Goal: Communication & Community: Answer question/provide support

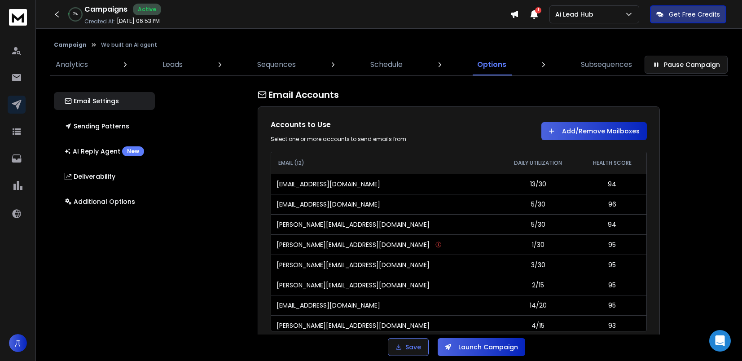
select select "*"
click at [57, 15] on icon at bounding box center [57, 14] width 8 height 8
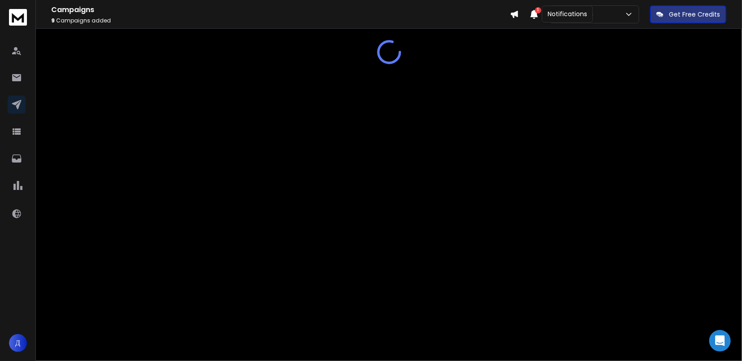
click at [534, 16] on div "1 Ai Lead Hub Get Free Credits" at bounding box center [618, 14] width 216 height 18
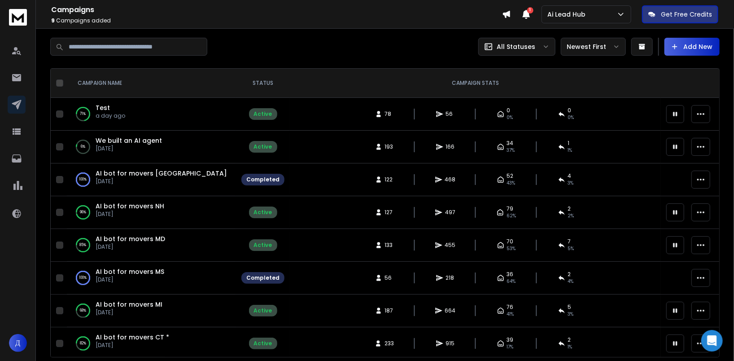
click at [525, 12] on icon at bounding box center [526, 14] width 9 height 9
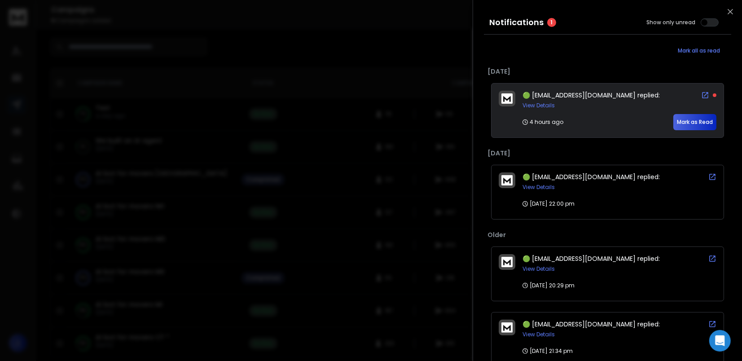
click at [689, 120] on button "Mark as Read" at bounding box center [694, 122] width 43 height 16
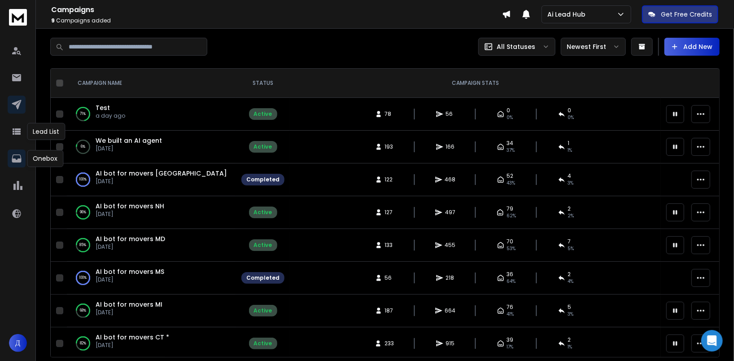
click at [23, 154] on link at bounding box center [17, 158] width 18 height 18
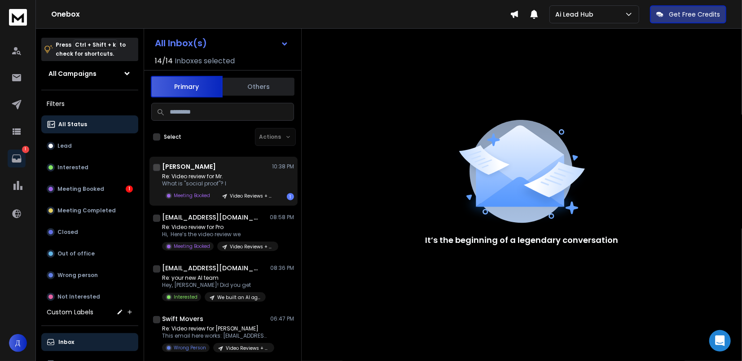
click at [258, 182] on p "What is "social proof"? I" at bounding box center [216, 183] width 108 height 7
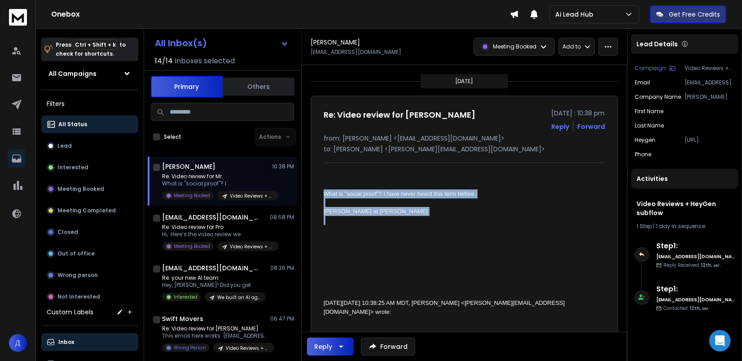
drag, startPoint x: 381, startPoint y: 215, endPoint x: 321, endPoint y: 191, distance: 64.6
click at [321, 191] on div "Re: Video review for Mr. Packer 12 August 2025 : 10:38 pm Reply Forward from: M…" at bounding box center [464, 337] width 307 height 483
click at [325, 193] on div "What is "social proof"? I have never heard this term before." at bounding box center [455, 193] width 262 height 9
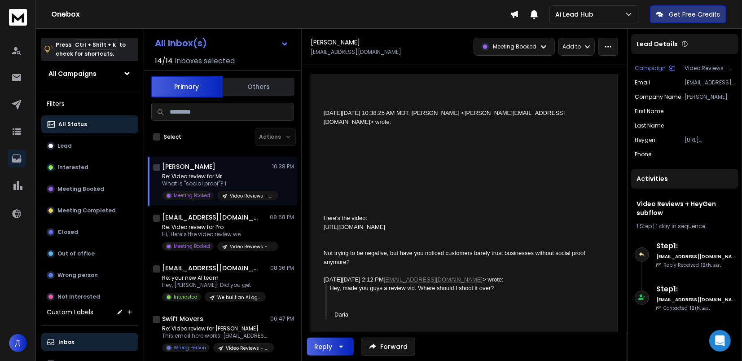
scroll to position [249, 0]
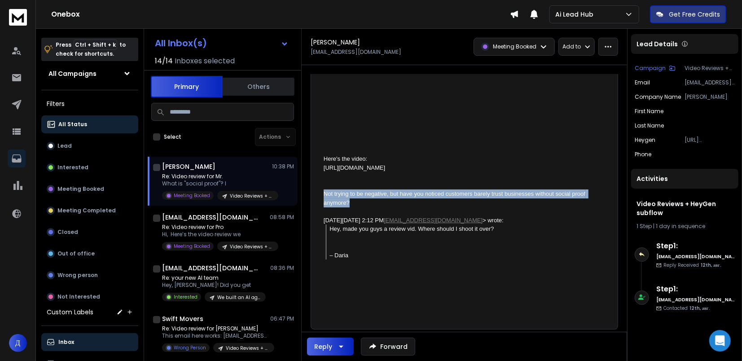
drag, startPoint x: 348, startPoint y: 215, endPoint x: 317, endPoint y: 209, distance: 31.9
click at [317, 209] on div "Re: Video review for Mr. Packer 12 August 2025 : 10:38 pm Reply Forward from: M…" at bounding box center [464, 87] width 307 height 483
click at [318, 209] on div "Re: Video review for Mr. Packer 12 August 2025 : 10:38 pm Reply Forward from: M…" at bounding box center [464, 87] width 307 height 483
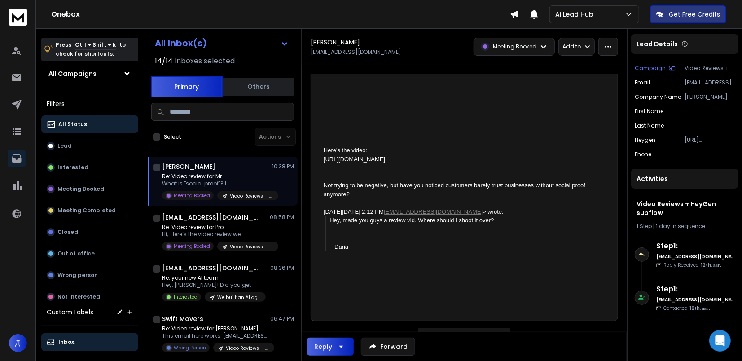
scroll to position [306, 0]
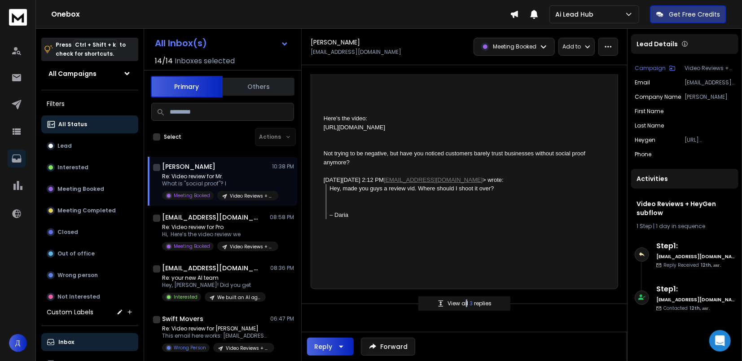
click at [465, 307] on div "View all 3 replies" at bounding box center [464, 303] width 92 height 14
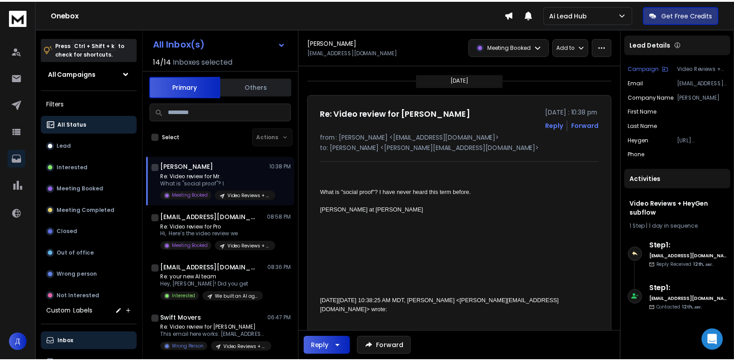
scroll to position [0, 0]
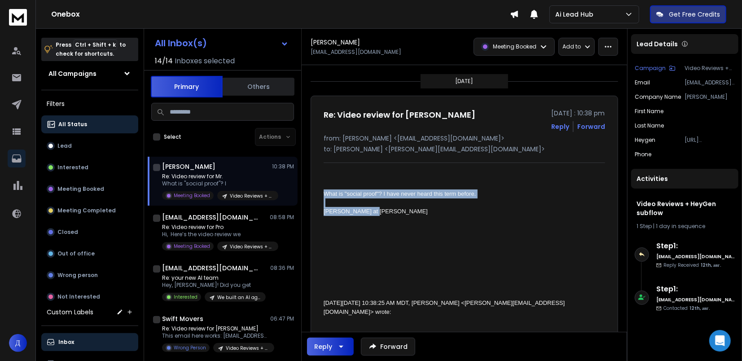
drag, startPoint x: 376, startPoint y: 209, endPoint x: 320, endPoint y: 197, distance: 57.2
click at [316, 196] on div "Re: Video review for Mr. Packer 12 August 2025 : 10:38 pm Reply Forward from: M…" at bounding box center [464, 337] width 307 height 483
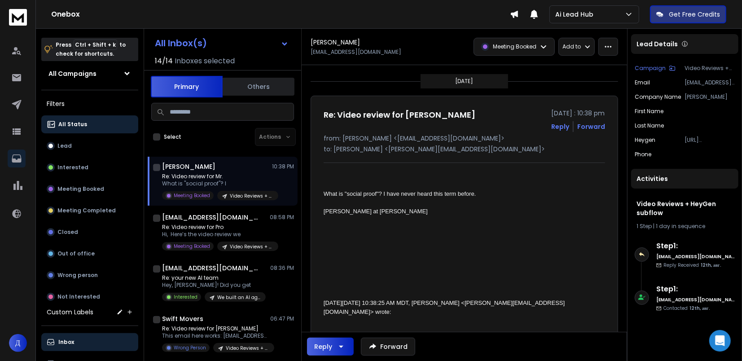
click at [551, 113] on p "12 August 2025 : 10:38 pm" at bounding box center [578, 113] width 54 height 9
click at [12, 103] on icon at bounding box center [16, 104] width 9 height 9
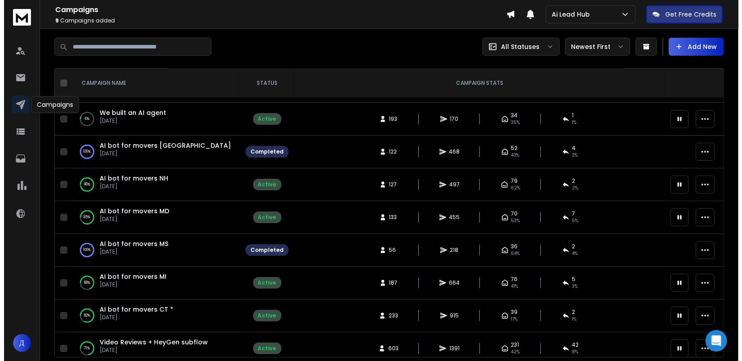
scroll to position [42, 0]
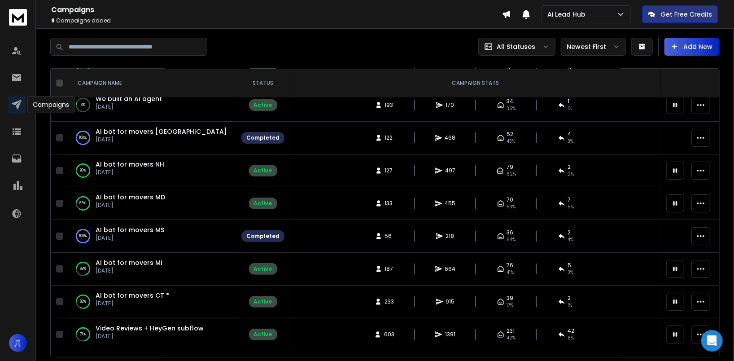
click at [188, 339] on div "Video Reviews + HeyGen subflow 24 days ago" at bounding box center [150, 335] width 108 height 22
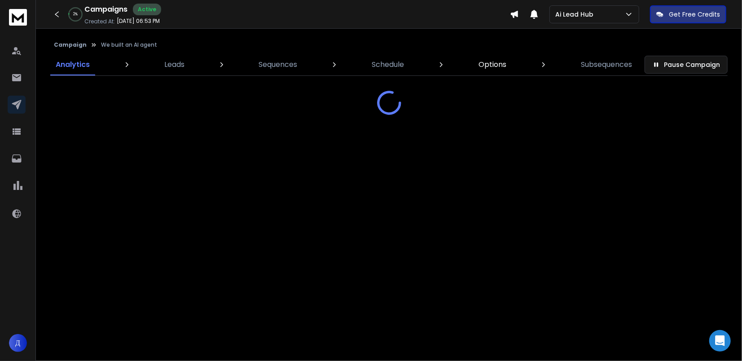
click at [488, 70] on p "Options" at bounding box center [492, 64] width 28 height 11
select select "*********"
select select "*"
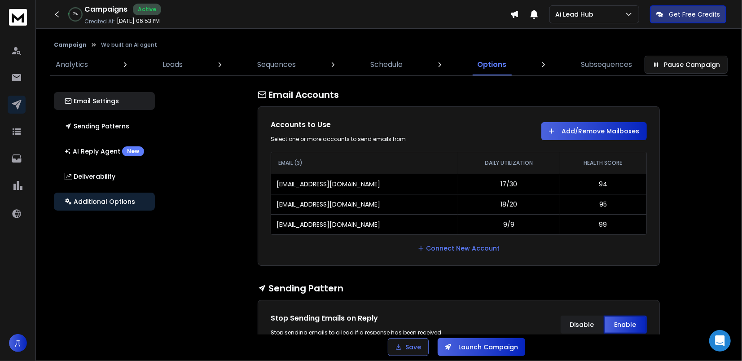
click at [102, 201] on p "Additional Options" at bounding box center [100, 201] width 70 height 9
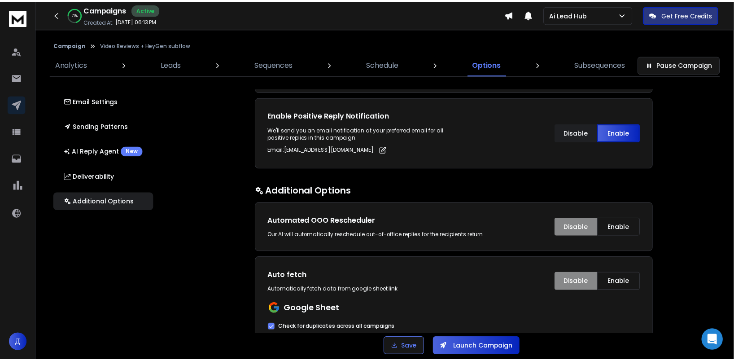
scroll to position [1534, 0]
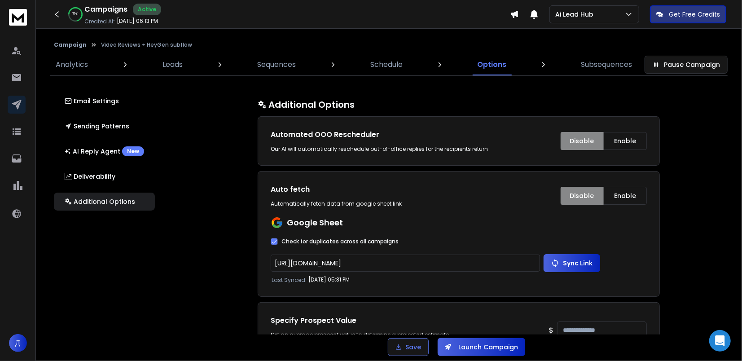
click at [544, 254] on button "Sync Link" at bounding box center [572, 263] width 57 height 18
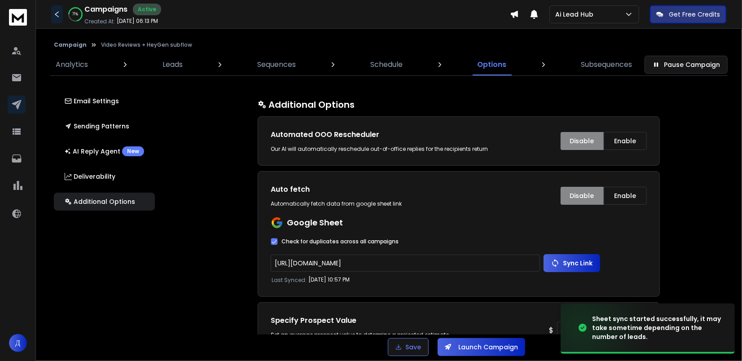
click at [54, 13] on icon at bounding box center [57, 14] width 8 height 8
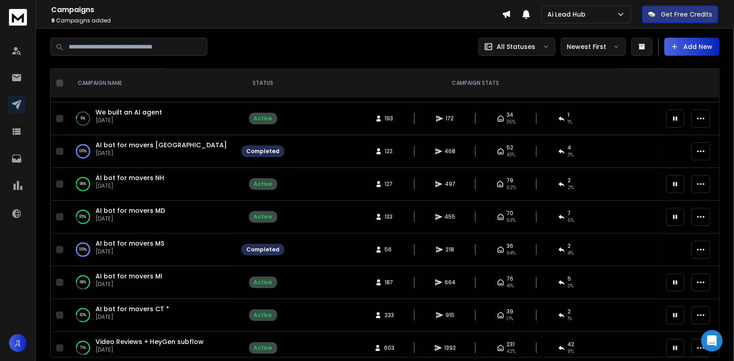
scroll to position [42, 0]
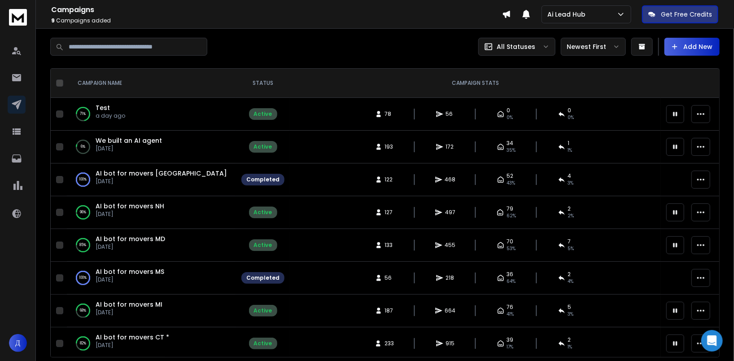
scroll to position [42, 0]
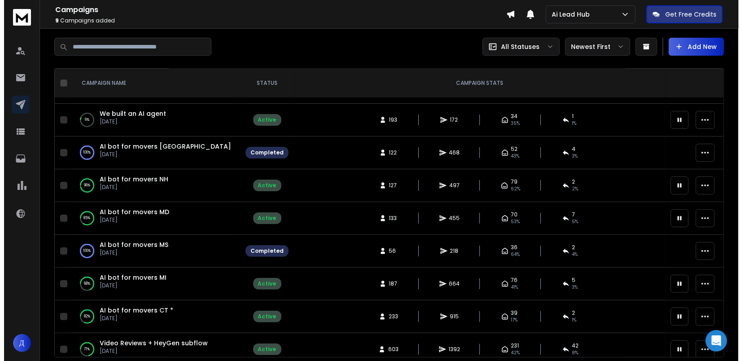
scroll to position [42, 0]
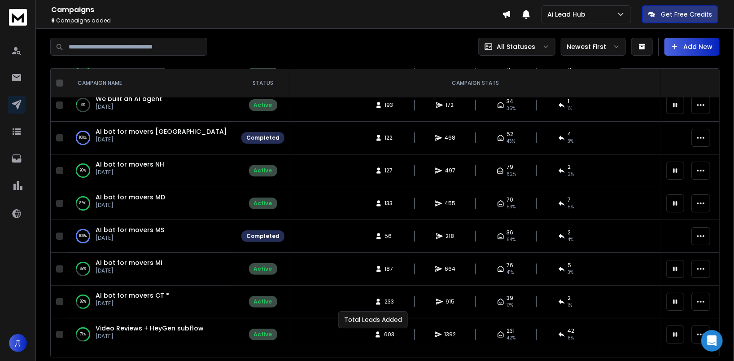
click at [384, 332] on span "603" at bounding box center [389, 334] width 10 height 7
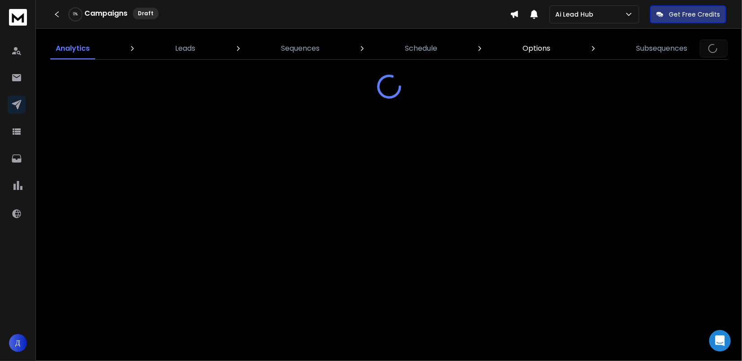
click at [523, 49] on p "Options" at bounding box center [537, 48] width 28 height 11
select select "*********"
select select "*"
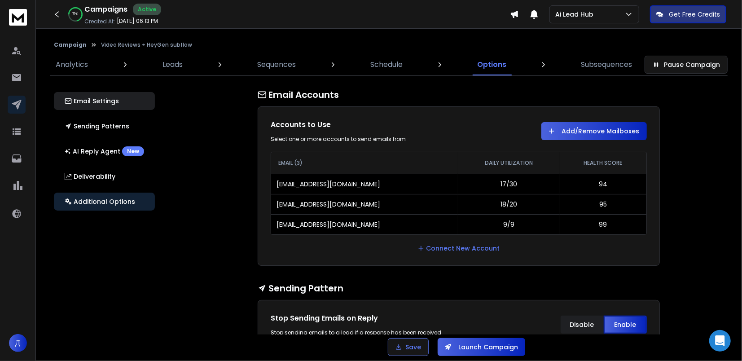
click at [128, 195] on button "Additional Options" at bounding box center [104, 202] width 101 height 18
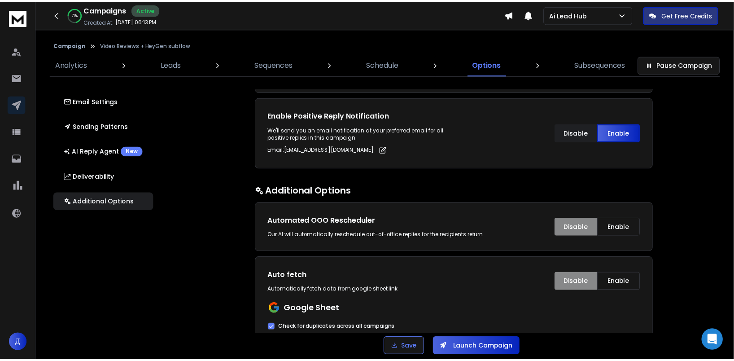
scroll to position [1534, 0]
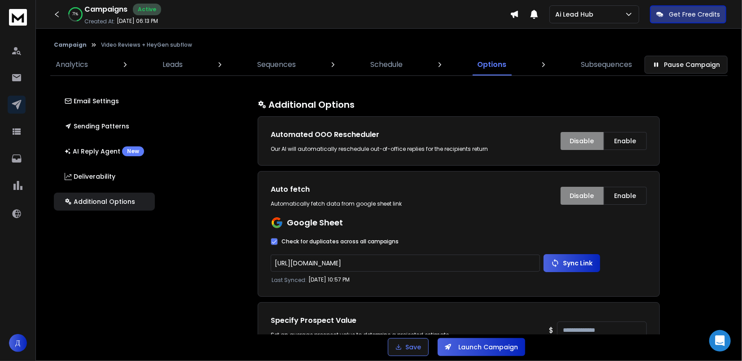
click at [581, 259] on p "Sync Link" at bounding box center [578, 263] width 30 height 9
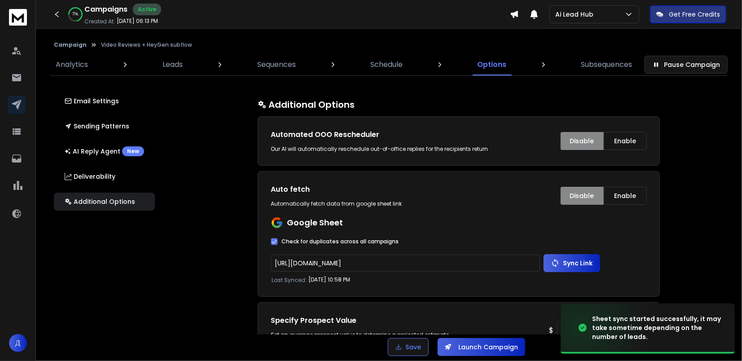
click at [564, 254] on button "Sync Link" at bounding box center [572, 263] width 57 height 18
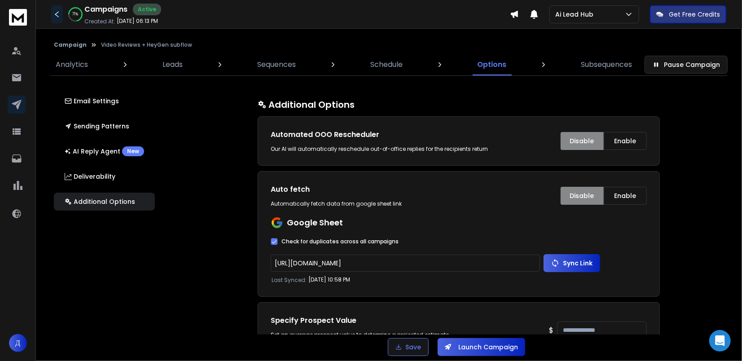
click at [57, 17] on icon at bounding box center [57, 14] width 8 height 8
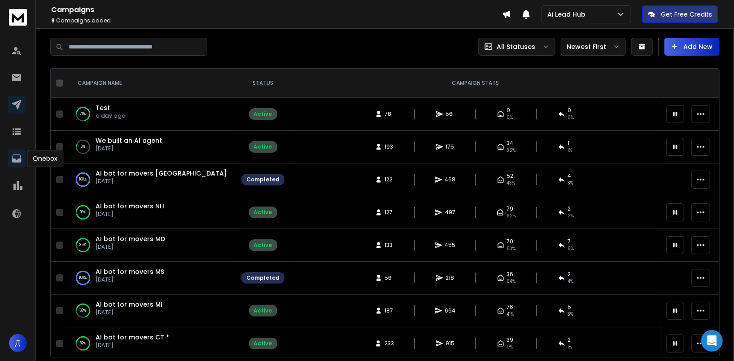
click at [14, 162] on icon at bounding box center [16, 158] width 9 height 8
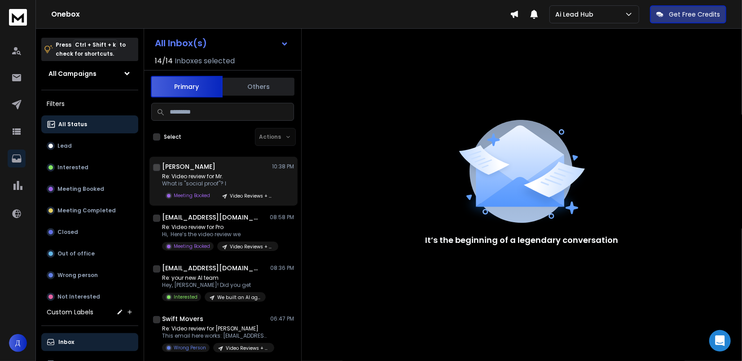
click at [237, 171] on div "Mr Packer 10:38 PM" at bounding box center [228, 166] width 132 height 9
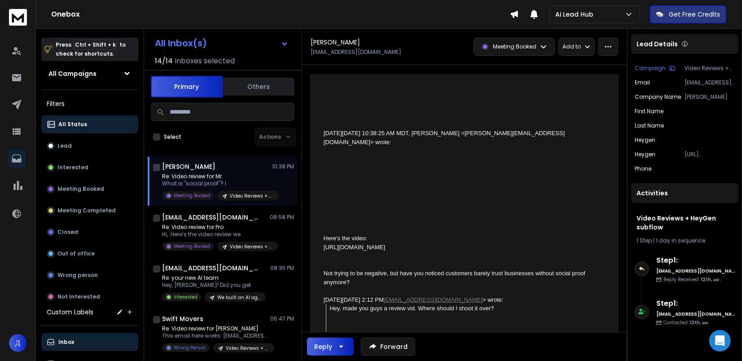
scroll to position [249, 0]
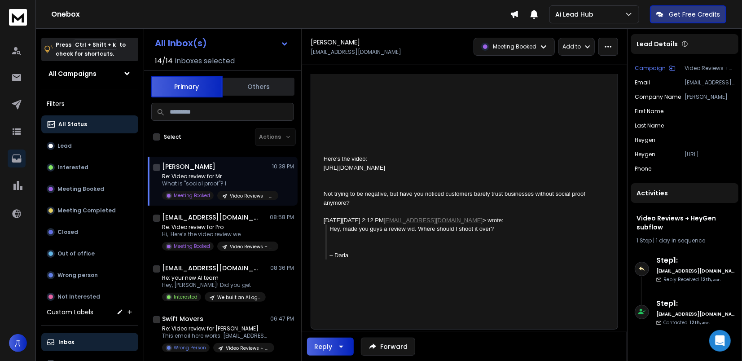
drag, startPoint x: 319, startPoint y: 192, endPoint x: 412, endPoint y: 272, distance: 122.8
click at [413, 276] on div "Re: Video review for Mr. Packer 12 August 2025 : 10:38 pm Reply Forward from: M…" at bounding box center [464, 87] width 307 height 483
copy div "What is "social proof"? I have never heard this term before. Joe at Mr. Packer …"
click at [320, 347] on div "Reply" at bounding box center [323, 346] width 18 height 9
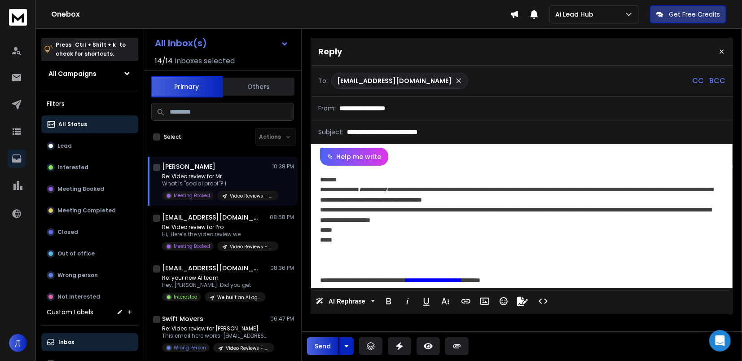
click at [320, 208] on p "**********" at bounding box center [517, 215] width 394 height 20
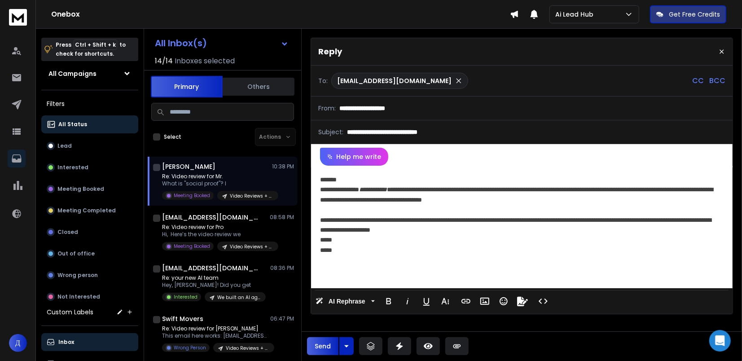
click at [319, 187] on div "**********" at bounding box center [521, 227] width 421 height 123
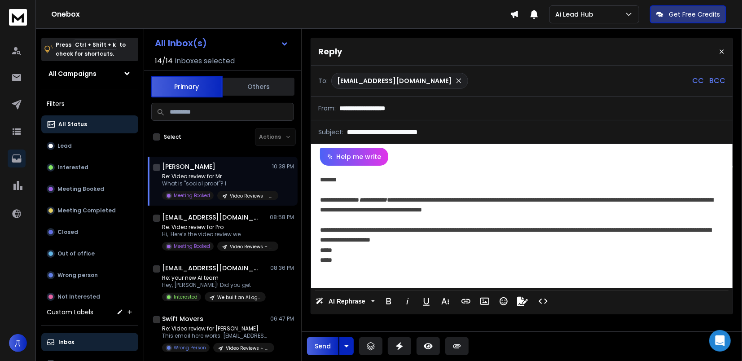
click at [320, 250] on p "***** *****" at bounding box center [517, 255] width 394 height 20
click at [316, 349] on button "Send" at bounding box center [322, 346] width 31 height 18
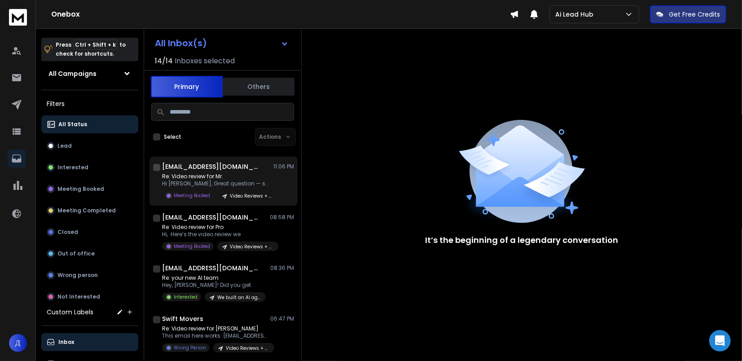
click at [211, 175] on p "Re: Video review for Mr." at bounding box center [216, 176] width 108 height 7
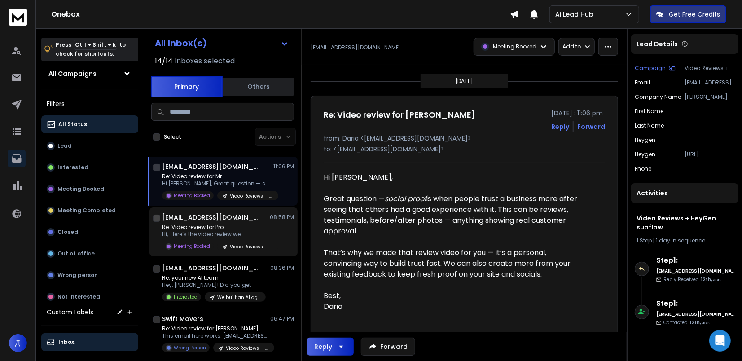
click at [218, 228] on p "Re: Video review for Pro" at bounding box center [216, 227] width 108 height 7
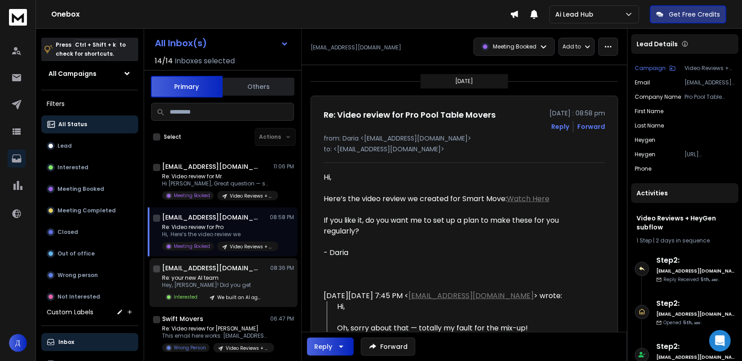
click at [243, 275] on p "Re: your new AI team" at bounding box center [214, 277] width 104 height 7
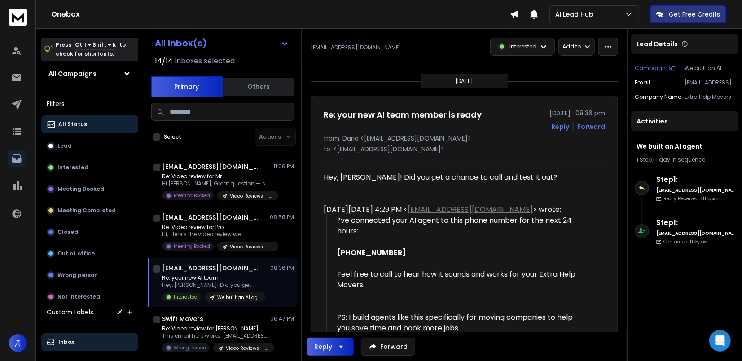
click at [455, 177] on div "Hey, [PERSON_NAME]! Did you get a chance to call and test it out?" at bounding box center [455, 177] width 262 height 11
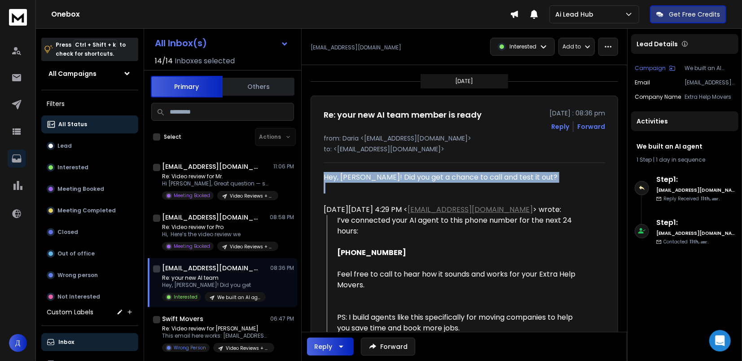
click at [455, 177] on div "Hey, [PERSON_NAME]! Did you get a chance to call and test it out?" at bounding box center [455, 177] width 262 height 11
click at [405, 179] on div "Hey, [PERSON_NAME]! Did you get a chance to call and test it out?" at bounding box center [455, 177] width 262 height 11
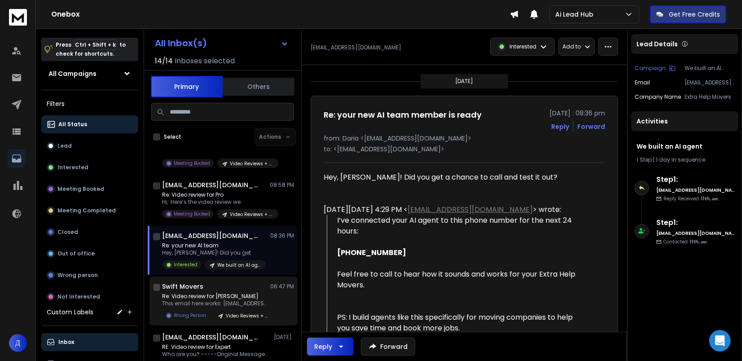
scroll to position [50, 0]
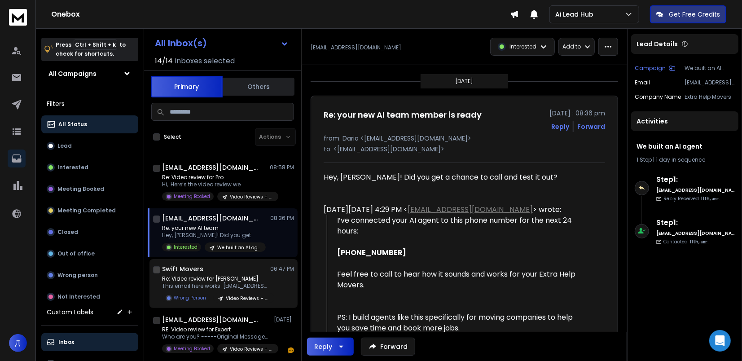
click at [246, 275] on p "Re: Video review for [PERSON_NAME]" at bounding box center [216, 278] width 108 height 7
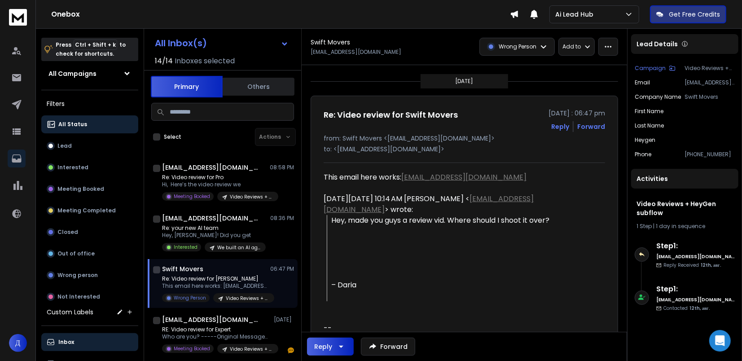
click at [364, 178] on div "This email here works: mainoffice@swiftmoverz.com" at bounding box center [455, 177] width 262 height 11
click at [341, 180] on div "This email here works: mainoffice@swiftmoverz.com" at bounding box center [455, 177] width 262 height 11
click at [370, 220] on blockquote "Hey, made you guys a review vid. Where should I shoot it over? – Daria" at bounding box center [456, 258] width 259 height 86
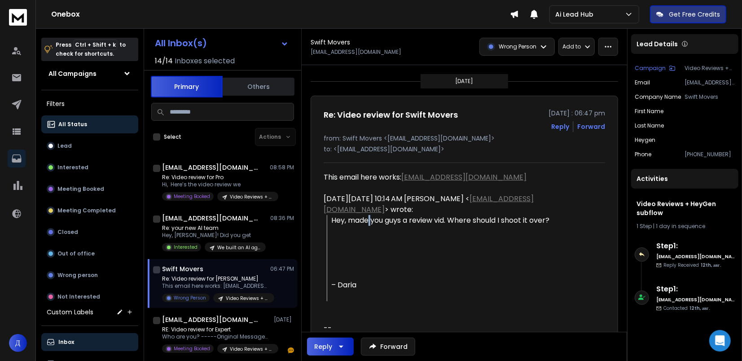
click at [370, 220] on blockquote "Hey, made you guys a review vid. Where should I shoot it over? – Daria" at bounding box center [456, 258] width 259 height 86
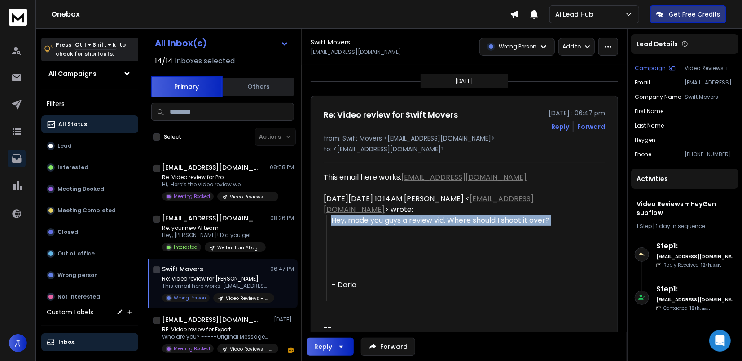
click at [370, 220] on blockquote "Hey, made you guys a review vid. Where should I shoot it over? – Daria" at bounding box center [456, 258] width 259 height 86
click at [352, 220] on blockquote "Hey, made you guys a review vid. Where should I shoot it over? – Daria" at bounding box center [456, 258] width 259 height 86
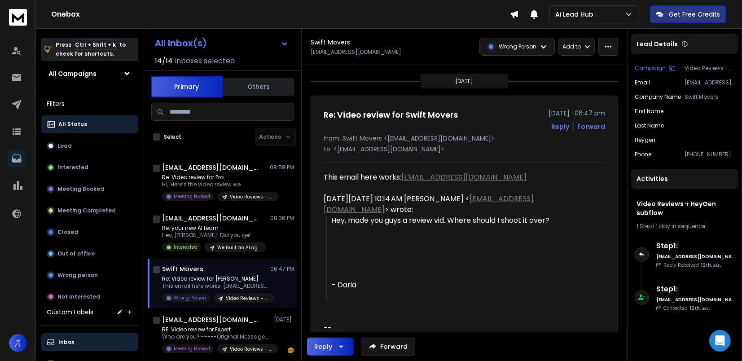
click at [531, 49] on p "Wrong Person" at bounding box center [518, 46] width 38 height 7
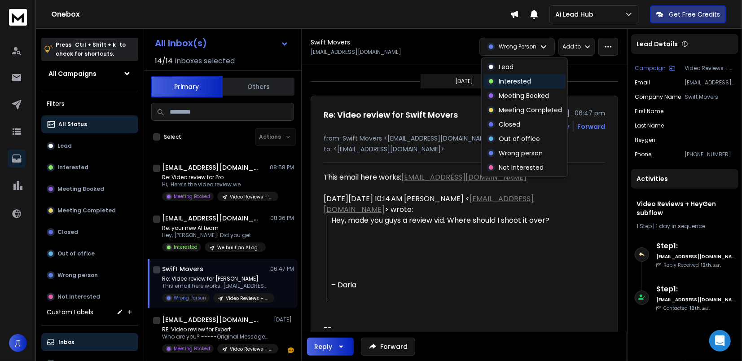
click at [516, 80] on p "Interested" at bounding box center [515, 81] width 32 height 9
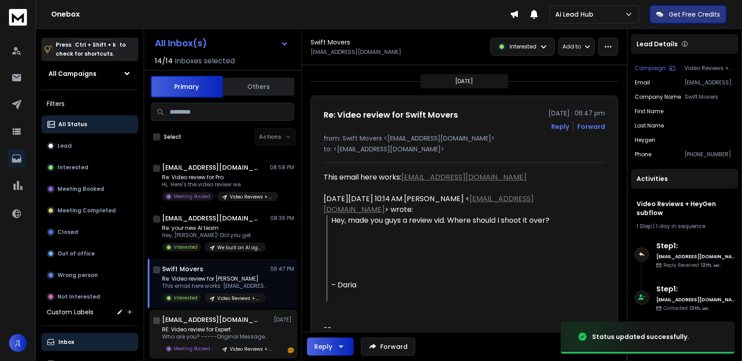
click at [249, 320] on h1 "[EMAIL_ADDRESS][DOMAIN_NAME]" at bounding box center [211, 319] width 99 height 9
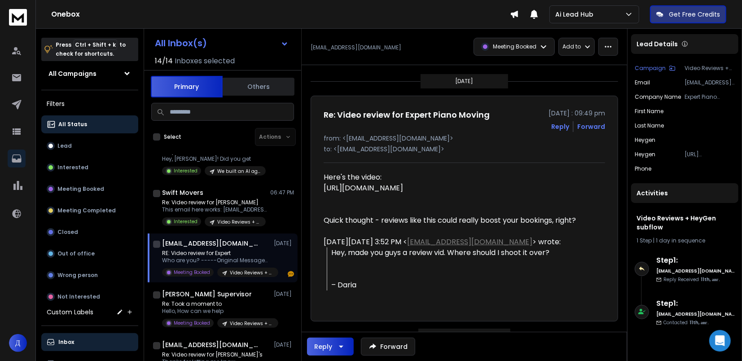
scroll to position [149, 0]
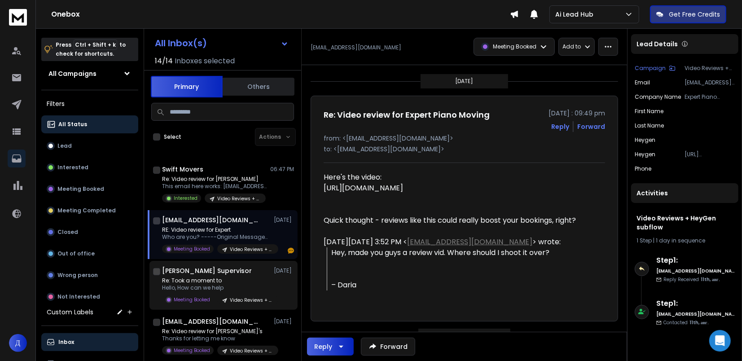
click at [245, 273] on div "[PERSON_NAME] Supervisor [DATE]" at bounding box center [228, 270] width 132 height 9
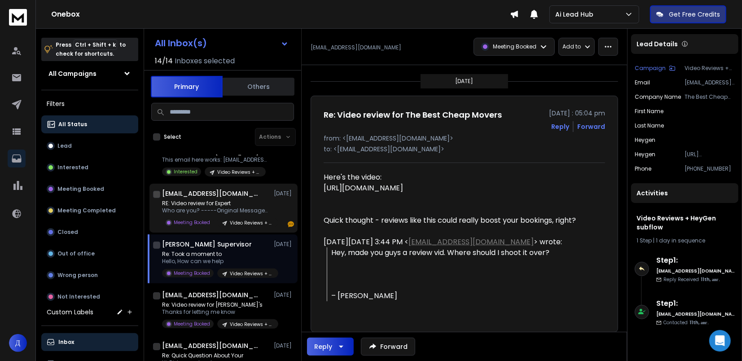
scroll to position [199, 0]
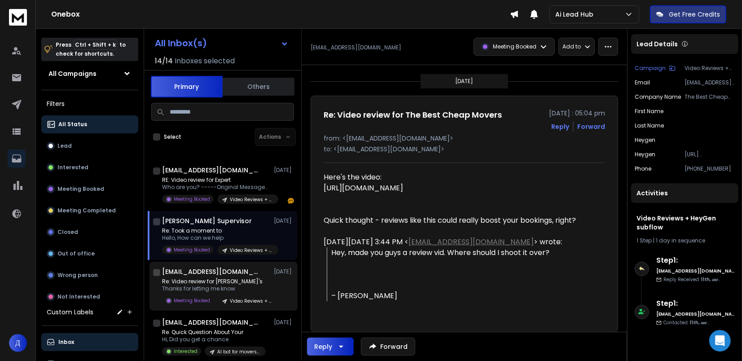
click at [231, 271] on h1 "[EMAIL_ADDRESS][DOMAIN_NAME]" at bounding box center [211, 271] width 99 height 9
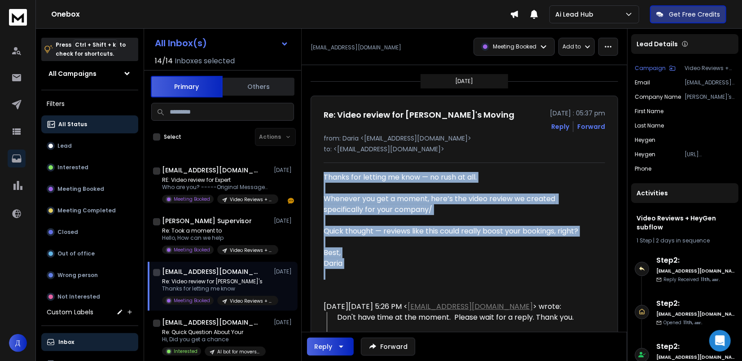
drag, startPoint x: 343, startPoint y: 249, endPoint x: 323, endPoint y: 170, distance: 81.9
click at [324, 170] on div "Re: Video review for Tom's Moving 11 August 2025 : 05:37 pm Reply Forward from:…" at bounding box center [464, 347] width 281 height 476
click at [327, 188] on div at bounding box center [455, 188] width 262 height 11
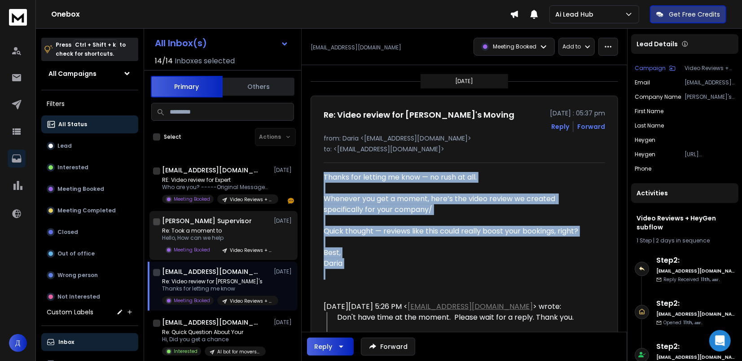
scroll to position [249, 0]
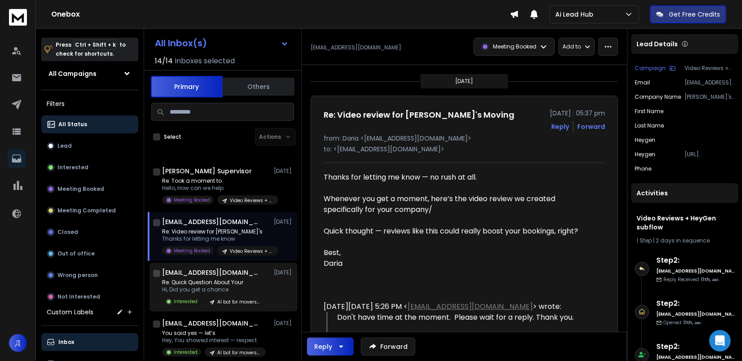
click at [267, 277] on div "flatratemovingms@gmail.com 11 Aug Re: Quick Question About Your Hi, Did you get…" at bounding box center [228, 287] width 132 height 38
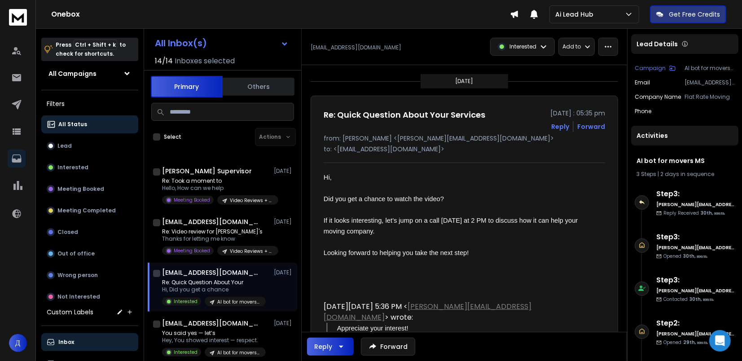
click at [322, 347] on div "Reply" at bounding box center [323, 346] width 18 height 9
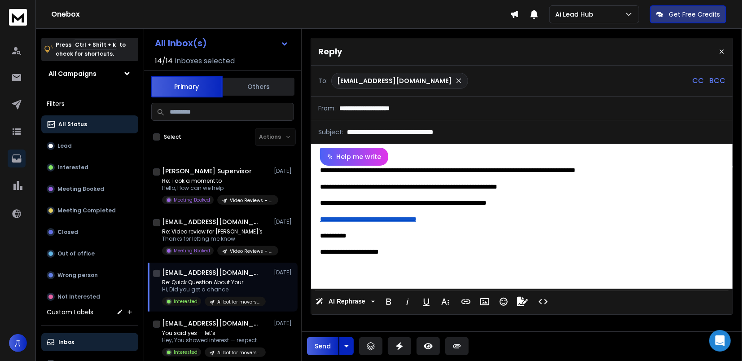
scroll to position [50, 0]
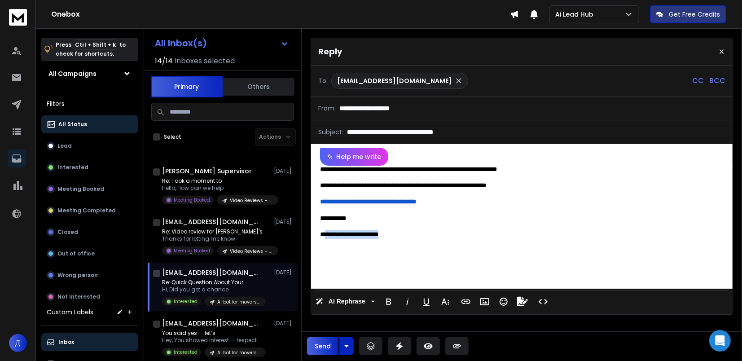
drag, startPoint x: 371, startPoint y: 233, endPoint x: 328, endPoint y: 236, distance: 42.7
click at [328, 236] on p "**********" at bounding box center [520, 234] width 401 height 9
drag, startPoint x: 478, startPoint y: 131, endPoint x: 341, endPoint y: 133, distance: 136.5
click at [341, 133] on div "**********" at bounding box center [521, 131] width 421 height 23
paste input "**********"
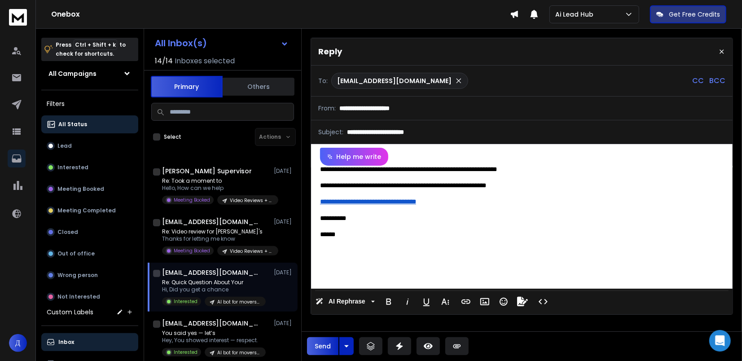
type input "**********"
click at [323, 345] on button "Send" at bounding box center [322, 346] width 31 height 18
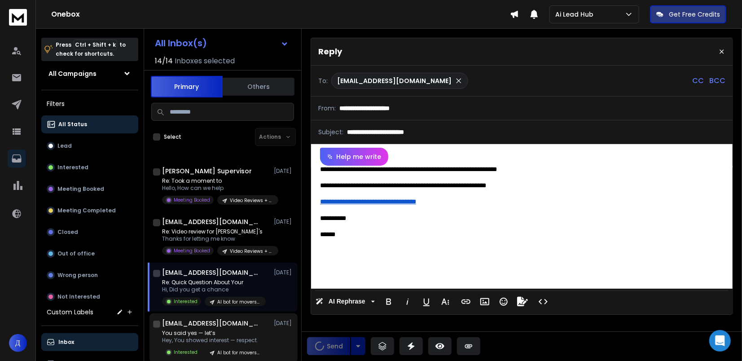
click at [274, 325] on p "[DATE]" at bounding box center [284, 323] width 20 height 7
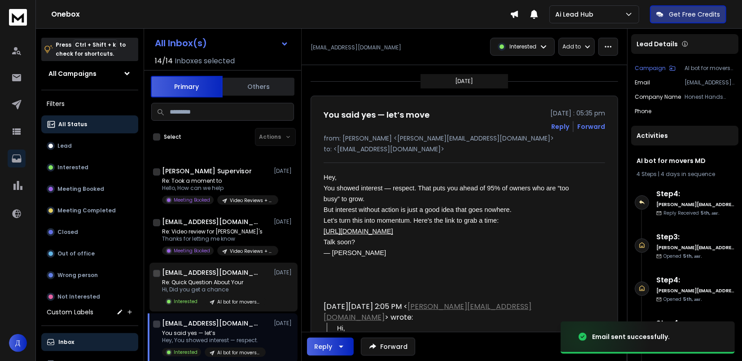
click at [266, 273] on div "flatratemovingms@gmail.com 11 Aug" at bounding box center [228, 272] width 132 height 9
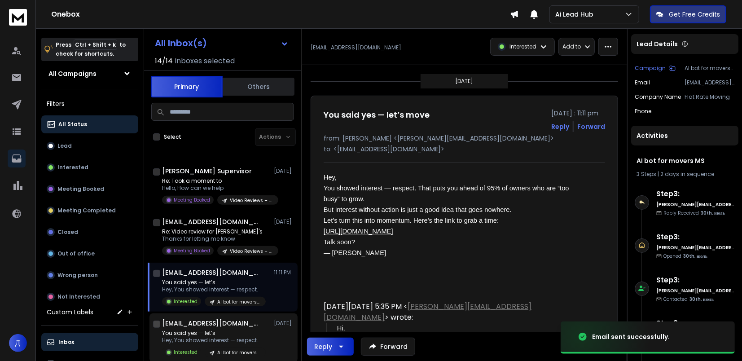
click at [272, 330] on div "You said yes — let’s Hey, You showed interest — respect. Interested AI bot for …" at bounding box center [228, 342] width 132 height 27
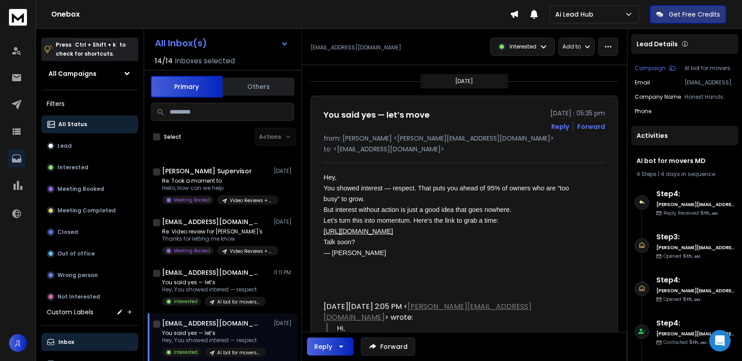
click at [318, 347] on div "Reply" at bounding box center [323, 346] width 18 height 9
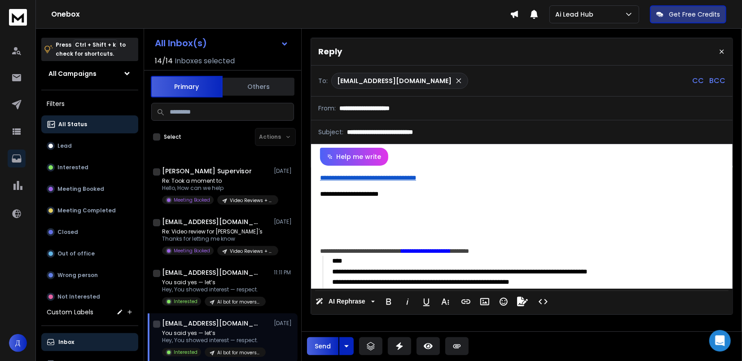
scroll to position [100, 0]
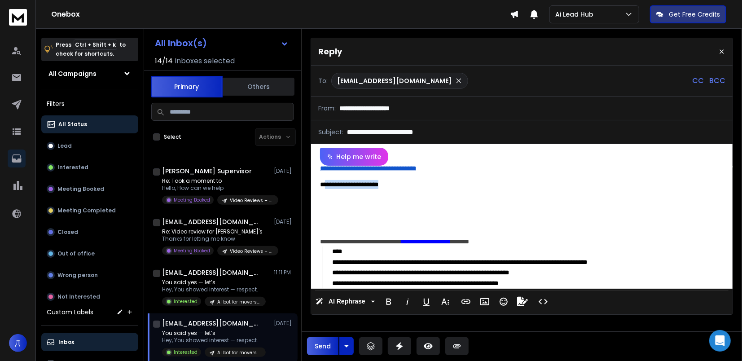
drag, startPoint x: 391, startPoint y: 186, endPoint x: 328, endPoint y: 186, distance: 63.7
click at [328, 186] on p "**********" at bounding box center [520, 184] width 401 height 9
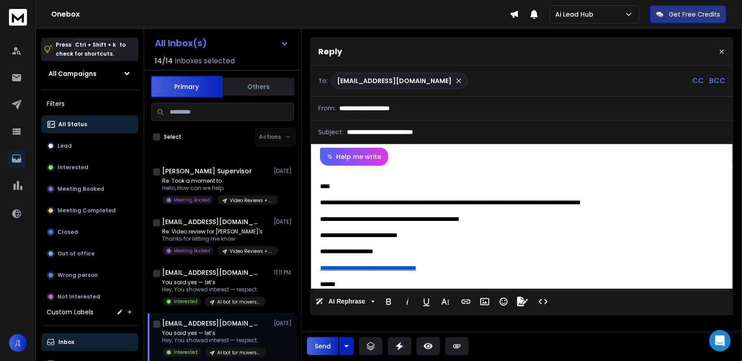
drag, startPoint x: 434, startPoint y: 129, endPoint x: 366, endPoint y: 132, distance: 68.3
click at [342, 129] on div "**********" at bounding box center [521, 131] width 421 height 23
paste input "****"
type input "**********"
click at [323, 348] on button "Send" at bounding box center [322, 346] width 31 height 18
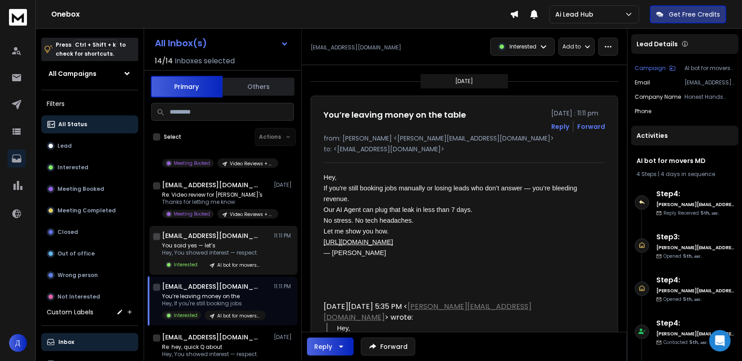
scroll to position [349, 0]
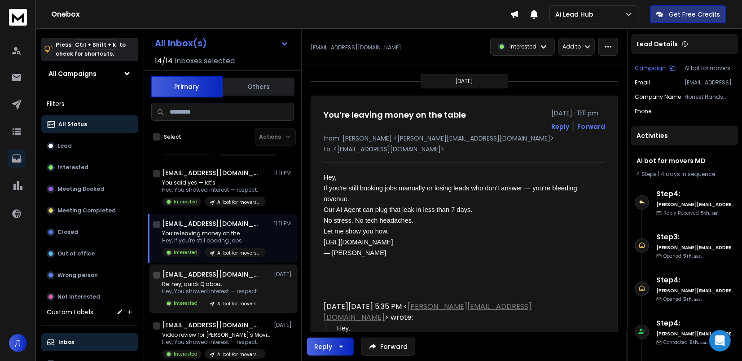
click at [263, 285] on p "Re: hey, quick Q about" at bounding box center [214, 284] width 104 height 7
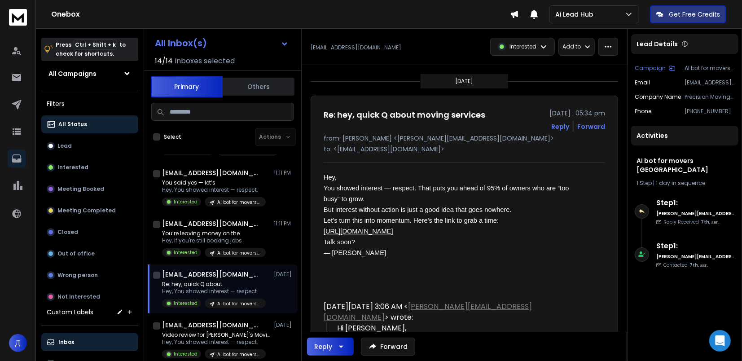
click at [324, 342] on div "Reply" at bounding box center [323, 346] width 18 height 9
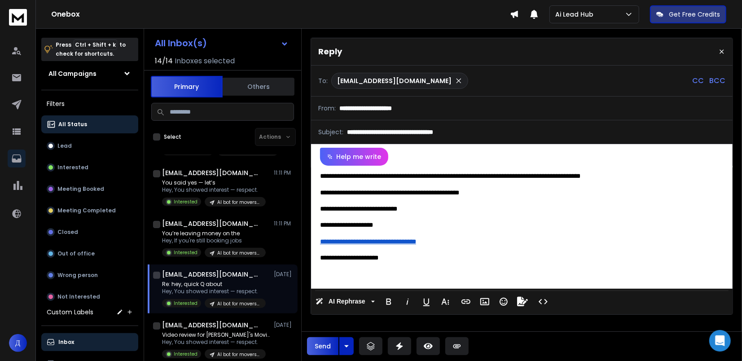
scroll to position [50, 0]
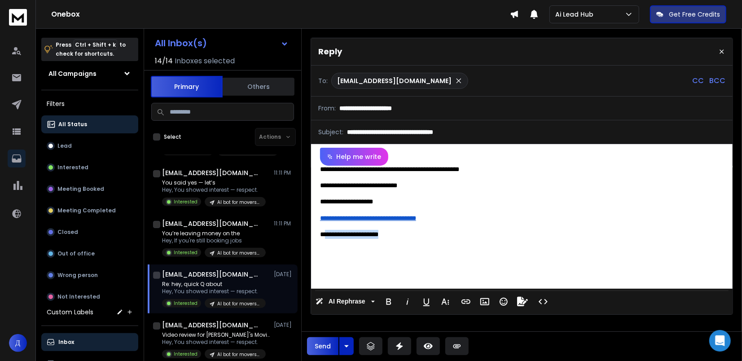
drag, startPoint x: 393, startPoint y: 235, endPoint x: 329, endPoint y: 235, distance: 64.6
click at [329, 235] on p "**********" at bounding box center [520, 234] width 401 height 9
drag, startPoint x: 475, startPoint y: 133, endPoint x: 340, endPoint y: 133, distance: 135.1
click at [340, 133] on div "**********" at bounding box center [521, 131] width 421 height 23
paste input "**********"
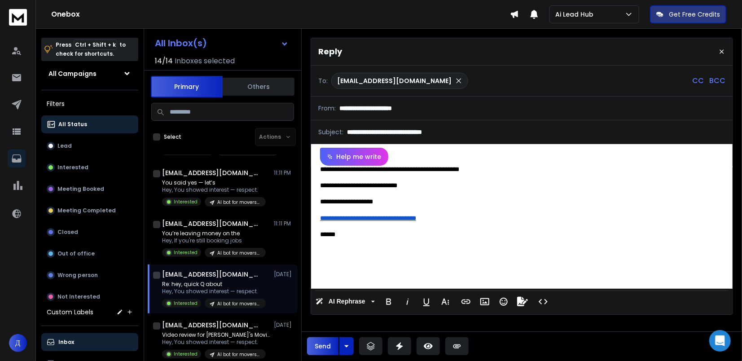
type input "**********"
click at [325, 341] on button "Send" at bounding box center [322, 346] width 31 height 18
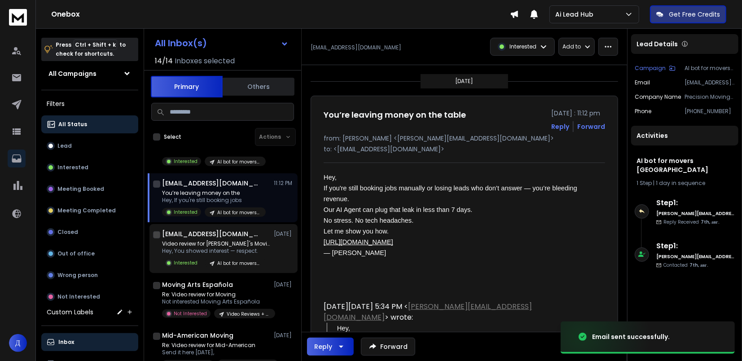
scroll to position [449, 0]
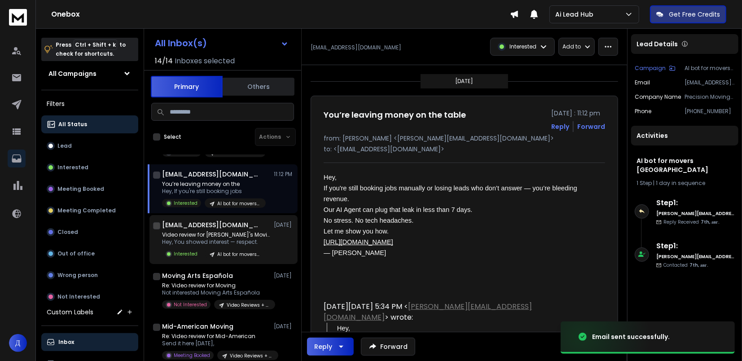
click at [275, 233] on div "Video review for Tom's Moving Hey, You showed interest — respect. Interested AI…" at bounding box center [228, 244] width 132 height 27
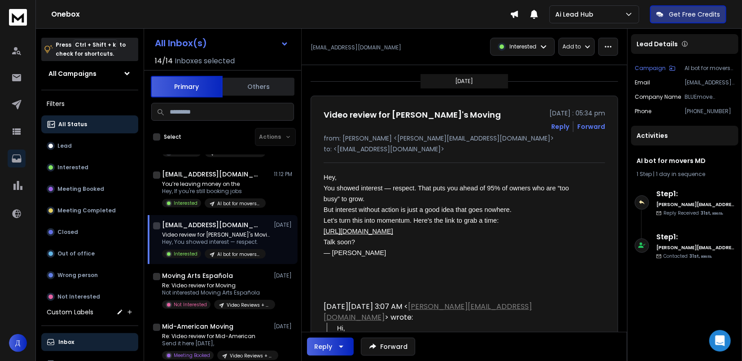
click at [318, 344] on div "Reply" at bounding box center [323, 346] width 18 height 9
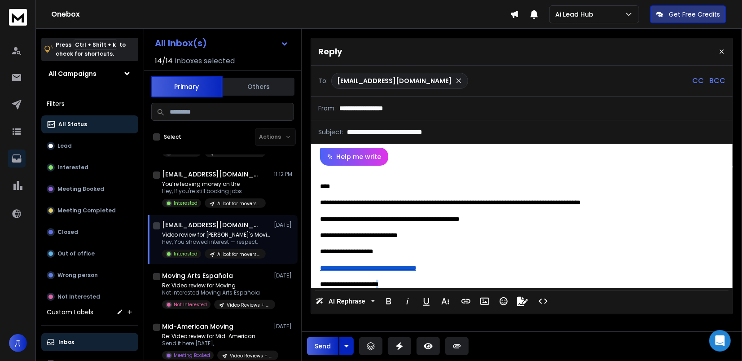
scroll to position [6, 0]
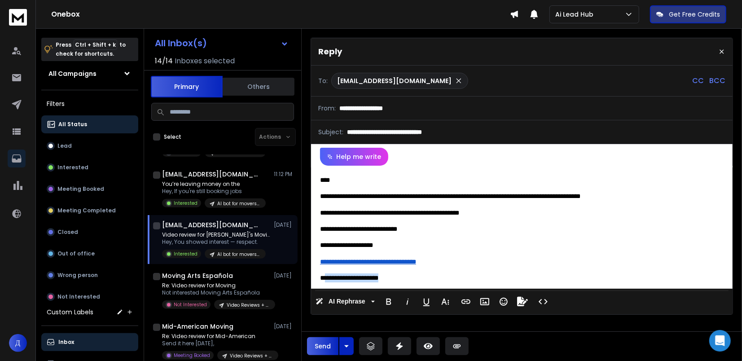
drag, startPoint x: 389, startPoint y: 283, endPoint x: 331, endPoint y: 276, distance: 58.7
click at [328, 277] on p "**********" at bounding box center [520, 277] width 401 height 9
drag, startPoint x: 424, startPoint y: 128, endPoint x: 343, endPoint y: 128, distance: 80.3
click at [343, 128] on div "**********" at bounding box center [521, 131] width 421 height 23
click at [348, 134] on input "**********" at bounding box center [536, 131] width 378 height 9
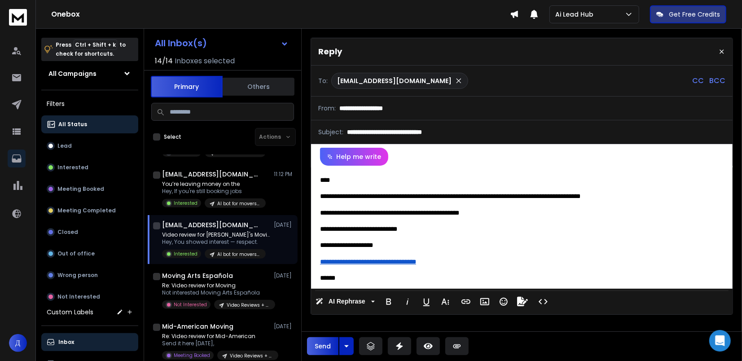
click at [348, 133] on input "**********" at bounding box center [536, 131] width 378 height 9
click at [348, 132] on input "**********" at bounding box center [536, 131] width 378 height 9
paste input
type input "**********"
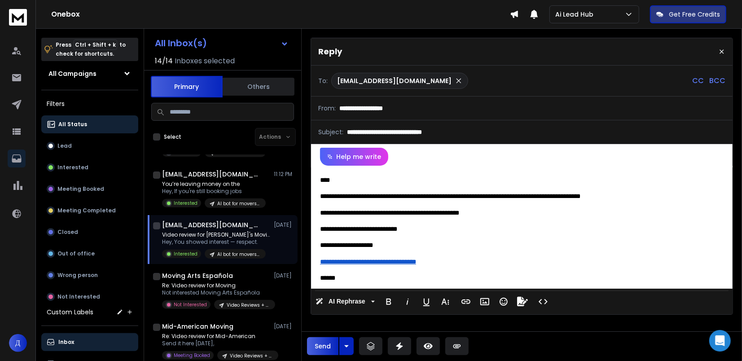
click at [313, 349] on button "Send" at bounding box center [322, 346] width 31 height 18
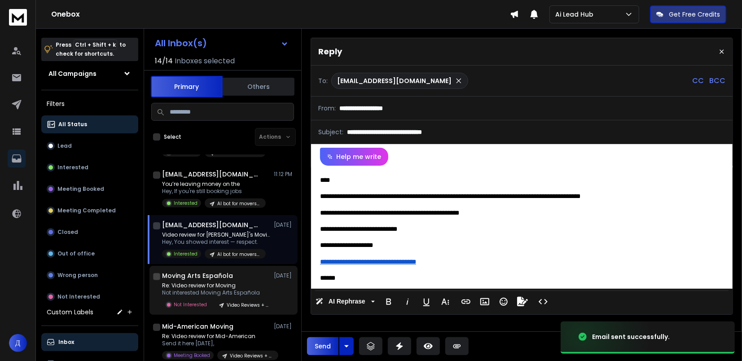
click at [258, 280] on div "Moving Arts Española 10 Aug Re: Video review for Moving Not interested Moving A…" at bounding box center [228, 290] width 132 height 38
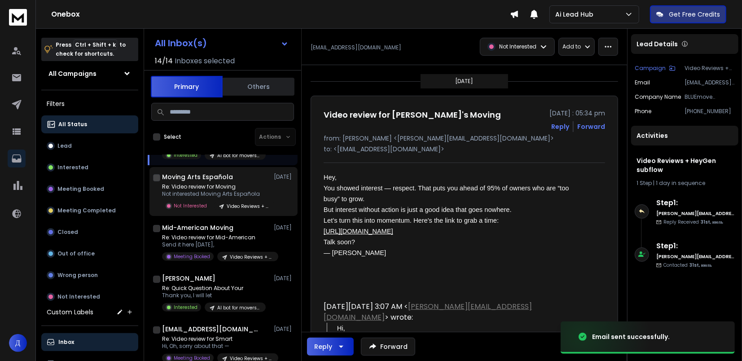
scroll to position [548, 0]
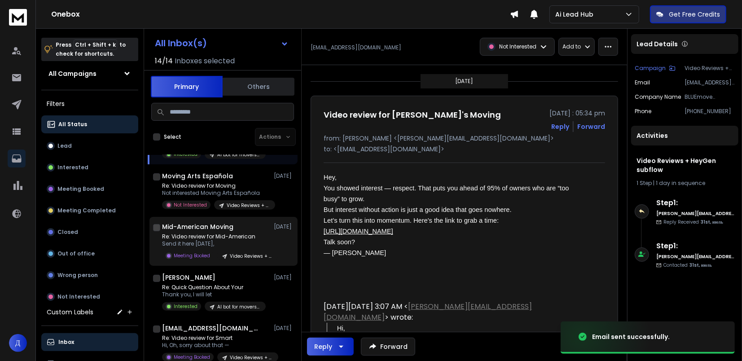
click at [260, 242] on p "Send it here [DATE]," at bounding box center [216, 243] width 108 height 7
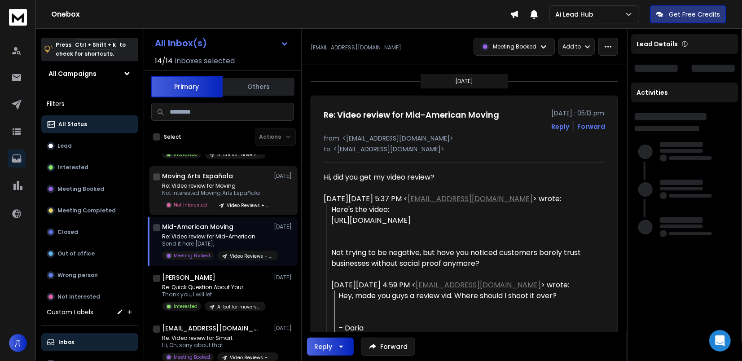
click at [265, 183] on p "Re: Video review for Moving" at bounding box center [216, 185] width 108 height 7
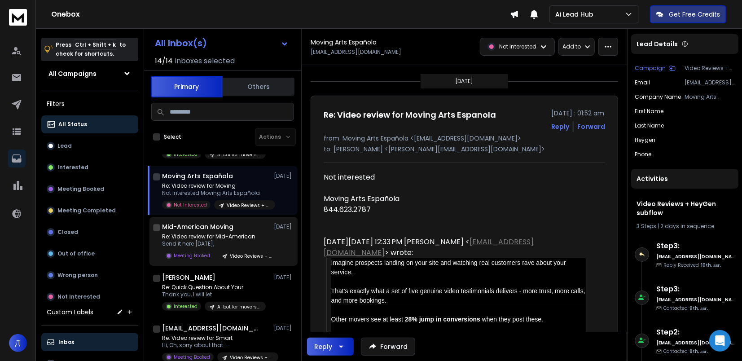
click at [259, 222] on div "Mid-American Moving [DATE]" at bounding box center [228, 226] width 132 height 9
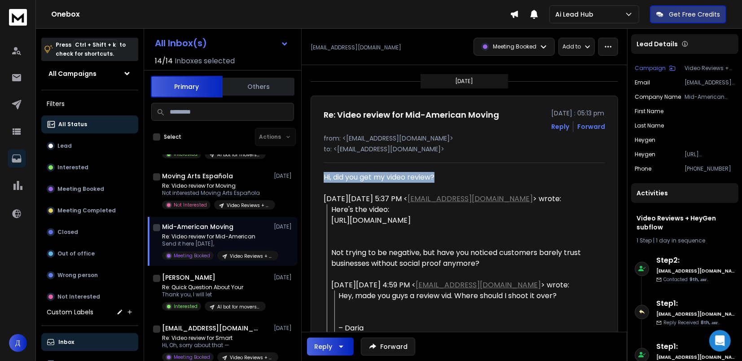
drag, startPoint x: 456, startPoint y: 175, endPoint x: 303, endPoint y: 180, distance: 153.1
click at [303, 180] on div "3 days ago Re: Video review for Mid-American Moving 9 August 2025 : 05:13 pm Re…" at bounding box center [464, 219] width 325 height 290
click at [320, 176] on div "Re: Video review for Mid-American Moving 9 August 2025 : 05:13 pm Reply Forward…" at bounding box center [464, 230] width 307 height 269
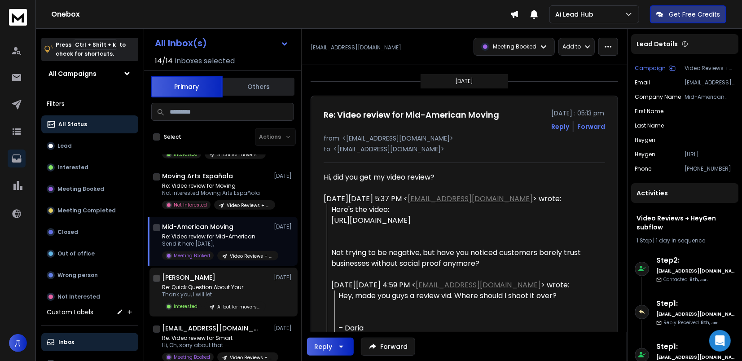
click at [237, 281] on div "Kelvin Hall 07 Aug" at bounding box center [228, 277] width 132 height 9
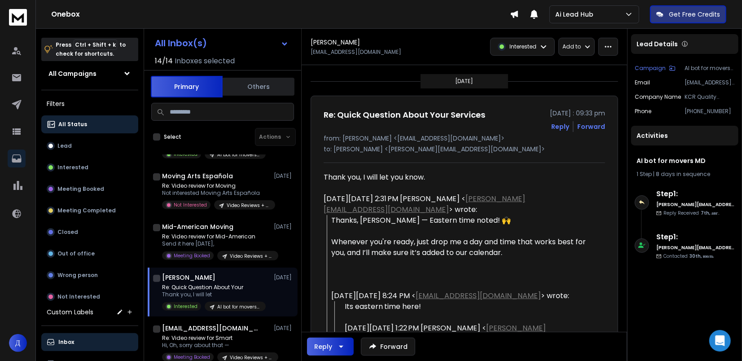
click at [379, 172] on div "Thank you, I will let you know." at bounding box center [455, 177] width 262 height 11
click at [378, 176] on div "Thank you, I will let you know." at bounding box center [455, 177] width 262 height 11
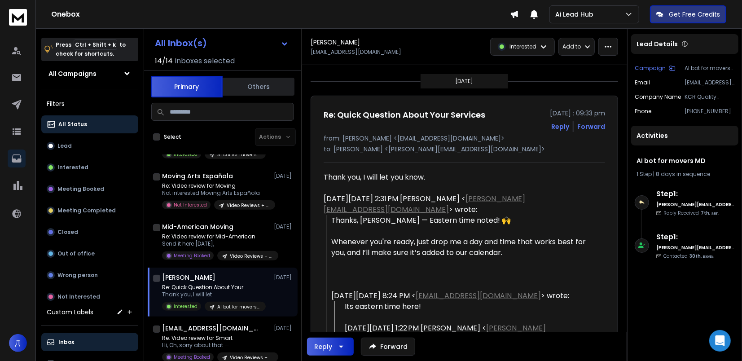
click at [348, 179] on div "Thank you, I will let you know." at bounding box center [455, 177] width 262 height 11
click at [320, 344] on div "Reply" at bounding box center [323, 346] width 18 height 9
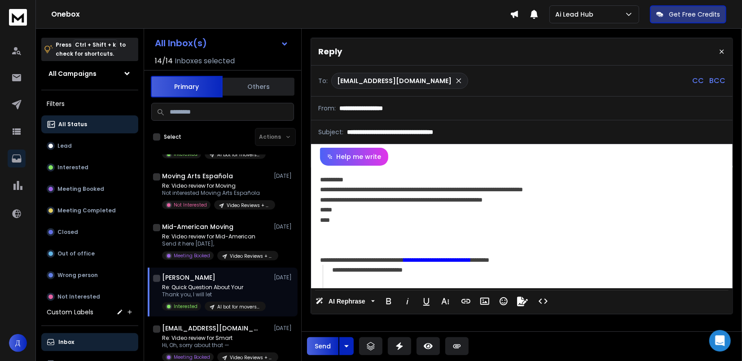
click at [321, 189] on p "**********" at bounding box center [517, 194] width 394 height 20
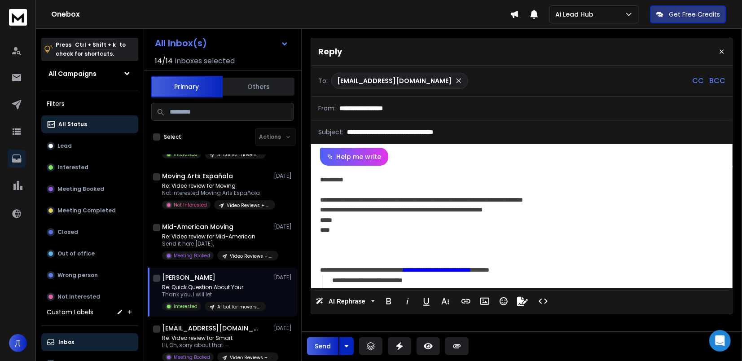
click at [320, 217] on div "**********" at bounding box center [521, 227] width 421 height 123
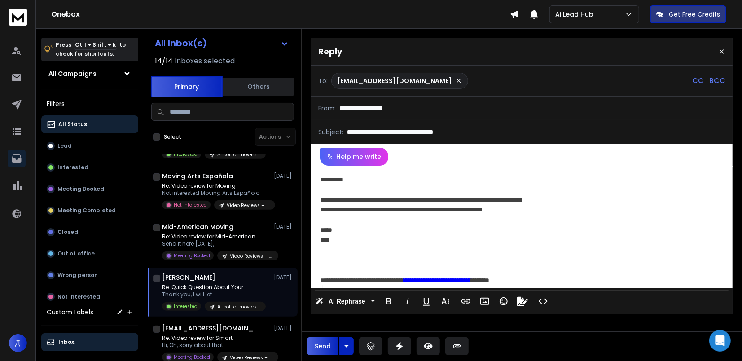
click at [320, 341] on button "Send" at bounding box center [322, 346] width 31 height 18
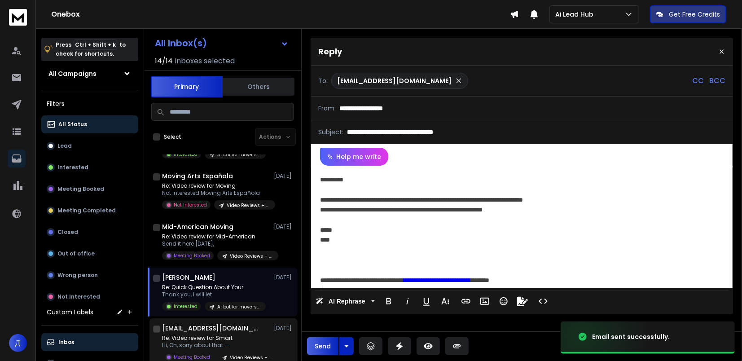
click at [265, 334] on p "Re: Video review for Smart" at bounding box center [216, 337] width 108 height 7
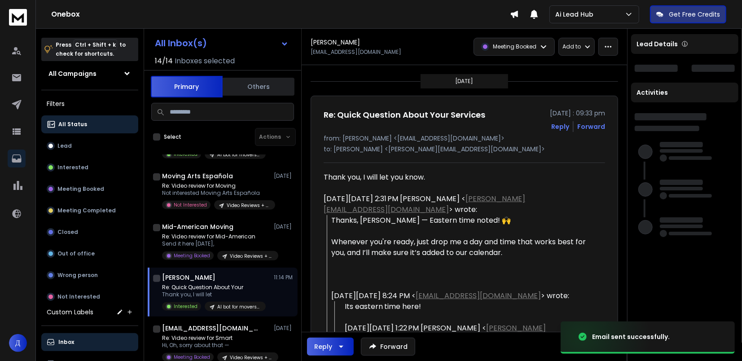
scroll to position [648, 0]
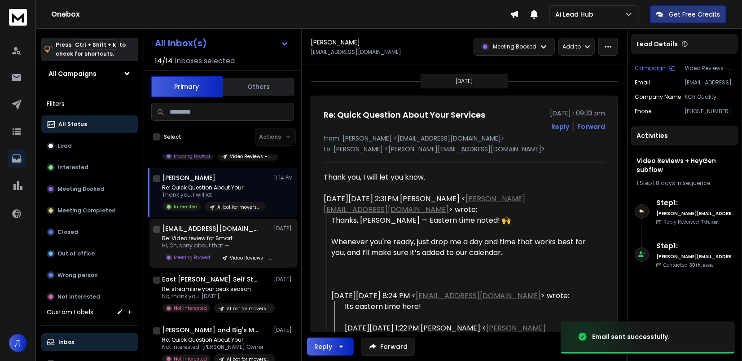
click at [241, 238] on p "Re: Video review for Smart" at bounding box center [216, 238] width 108 height 7
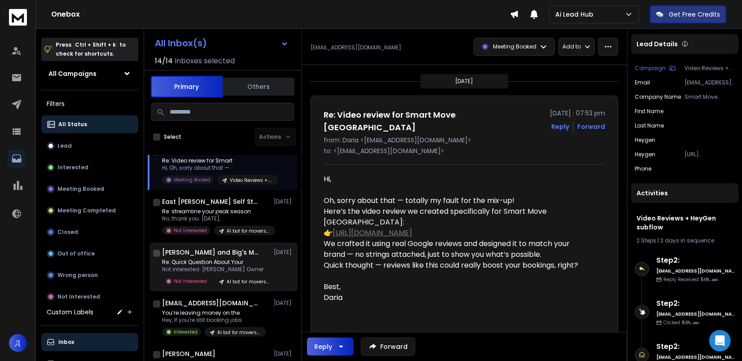
scroll to position [748, 0]
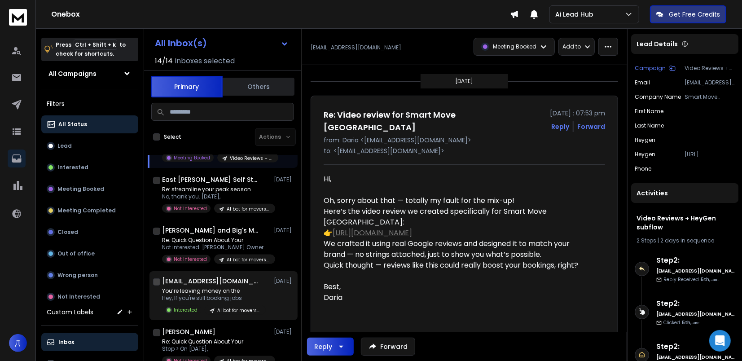
click at [254, 285] on div "qualityfamilypackingmovingl.l.c@gmail.com 04 Aug You’re leaving money on the He…" at bounding box center [228, 295] width 132 height 38
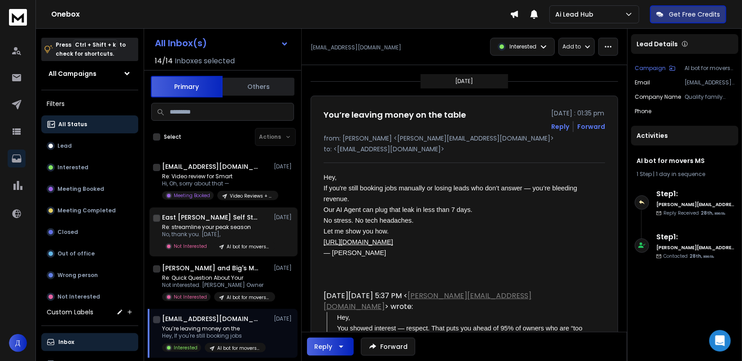
scroll to position [648, 0]
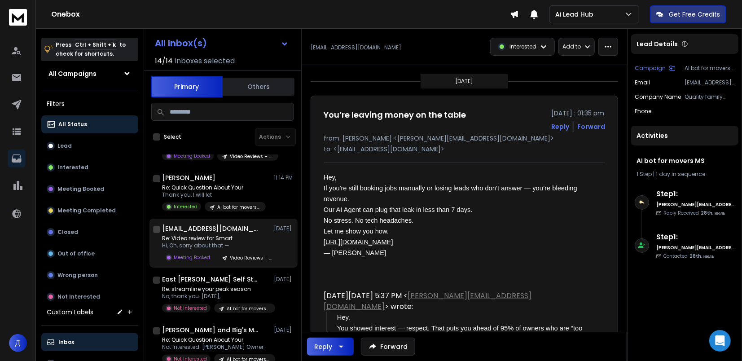
click at [256, 242] on p "Hi, Oh, sorry about that —" at bounding box center [216, 245] width 108 height 7
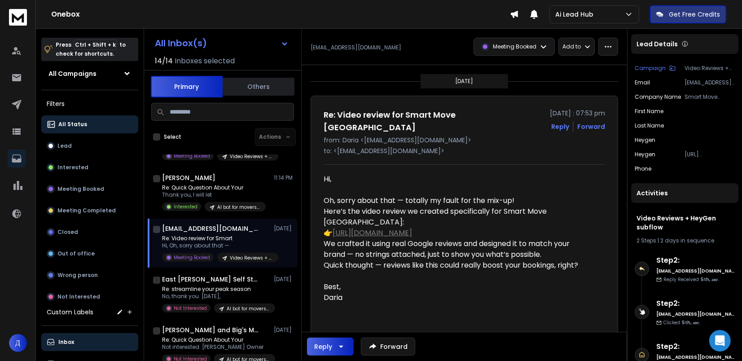
scroll to position [548, 0]
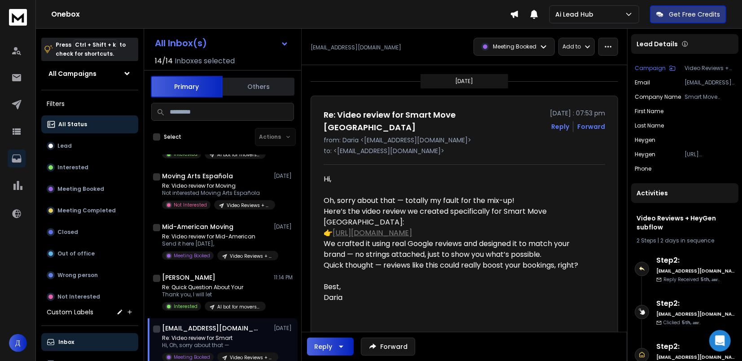
click at [322, 341] on div "Reply" at bounding box center [330, 346] width 32 height 11
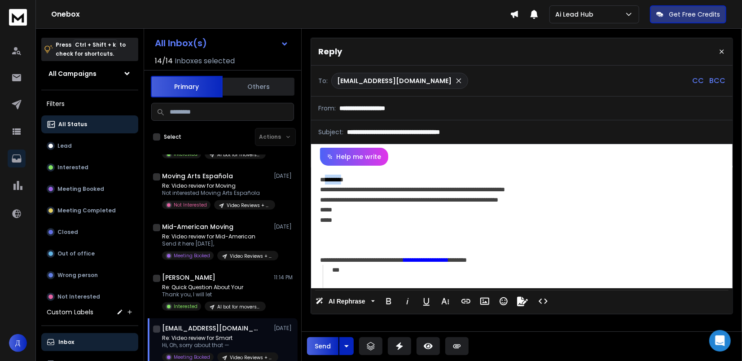
drag, startPoint x: 326, startPoint y: 180, endPoint x: 347, endPoint y: 182, distance: 21.1
click at [347, 182] on p "**********" at bounding box center [517, 180] width 394 height 10
click at [322, 190] on div "**********" at bounding box center [521, 227] width 421 height 123
click at [316, 190] on div "**********" at bounding box center [521, 227] width 421 height 123
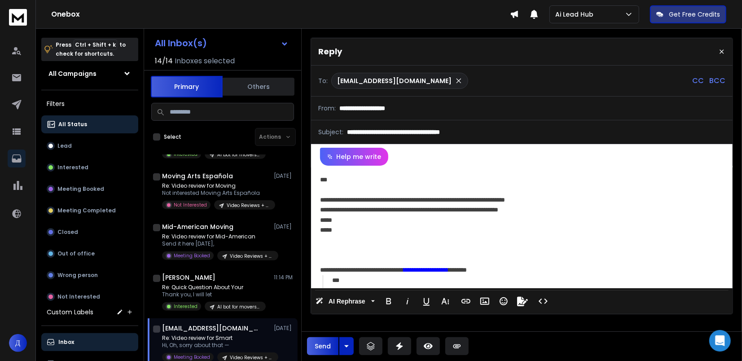
click at [320, 208] on p "**********" at bounding box center [517, 199] width 394 height 30
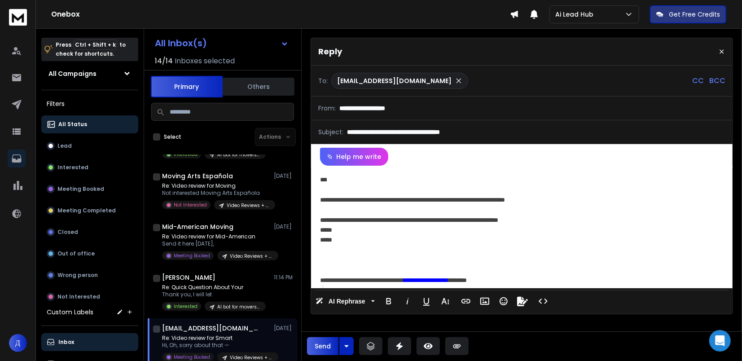
click at [322, 225] on p "***** *****" at bounding box center [517, 235] width 394 height 20
click at [320, 231] on p "***** *****" at bounding box center [517, 235] width 394 height 20
click at [327, 342] on button "Send" at bounding box center [322, 346] width 31 height 18
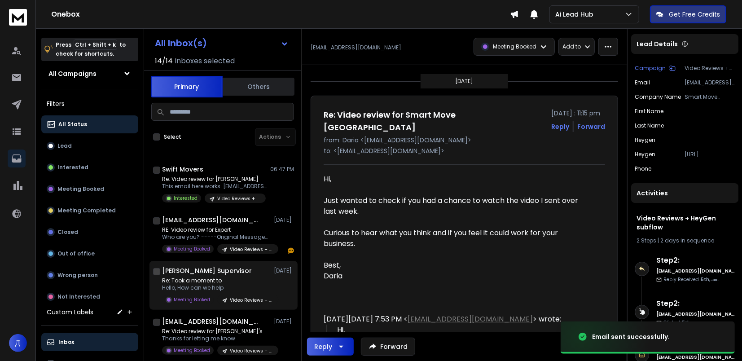
scroll to position [0, 0]
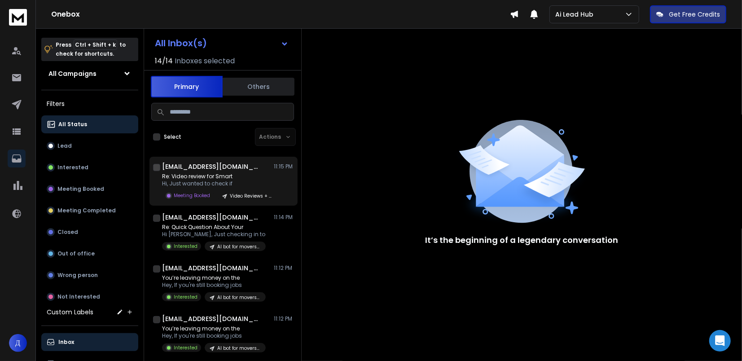
click at [230, 173] on p "Re: Video review for Smart" at bounding box center [216, 176] width 108 height 7
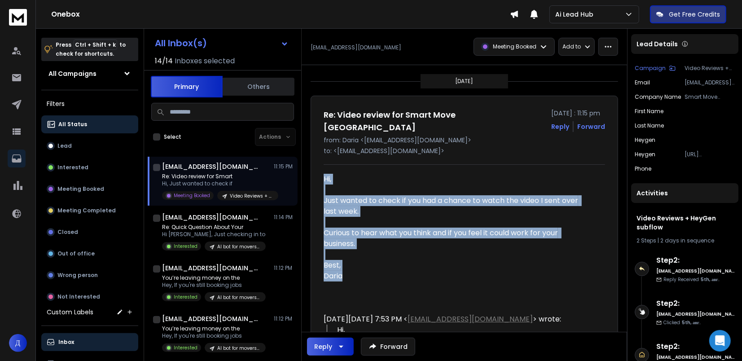
drag, startPoint x: 325, startPoint y: 216, endPoint x: 314, endPoint y: 172, distance: 45.2
click at [327, 202] on div "Just wanted to check if you had a chance to watch the video I sent over last we…" at bounding box center [455, 216] width 262 height 65
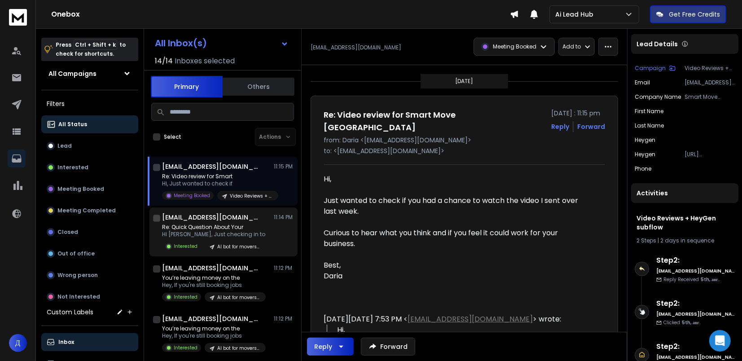
click at [245, 226] on p "Re: Quick Question About Your" at bounding box center [214, 227] width 104 height 7
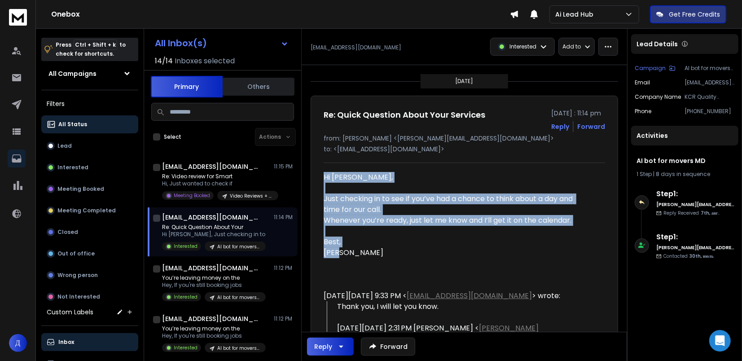
drag, startPoint x: 347, startPoint y: 251, endPoint x: 324, endPoint y: 174, distance: 80.2
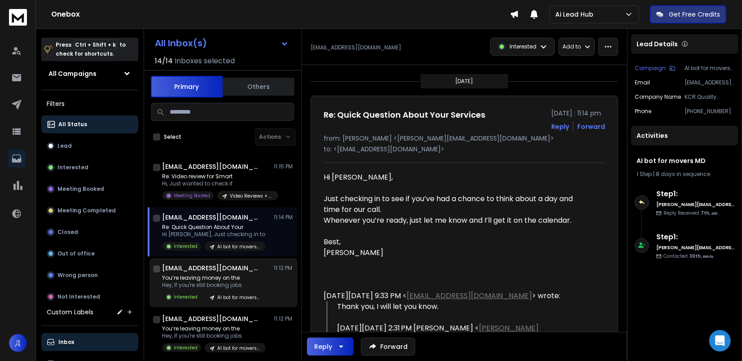
click at [264, 268] on div "[EMAIL_ADDRESS][DOMAIN_NAME] 11:12 PM" at bounding box center [228, 267] width 132 height 9
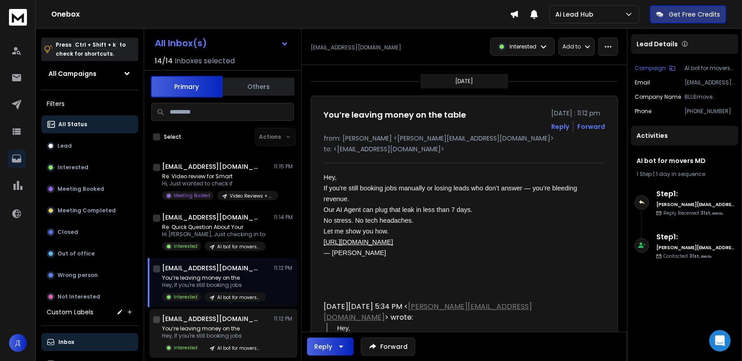
click at [268, 324] on div "[EMAIL_ADDRESS][DOMAIN_NAME] 11:12 PM You’re leaving money on the Hey, If you'r…" at bounding box center [228, 333] width 132 height 38
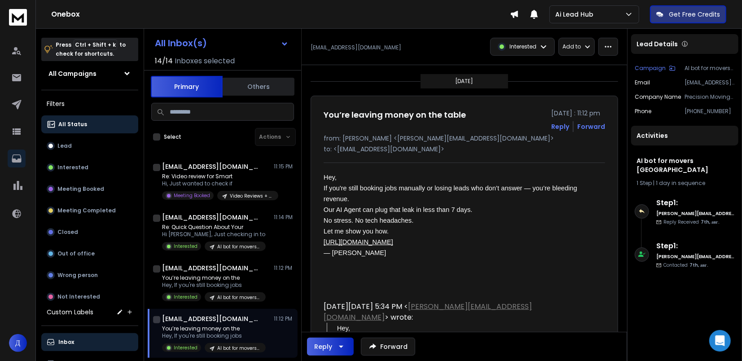
scroll to position [149, 0]
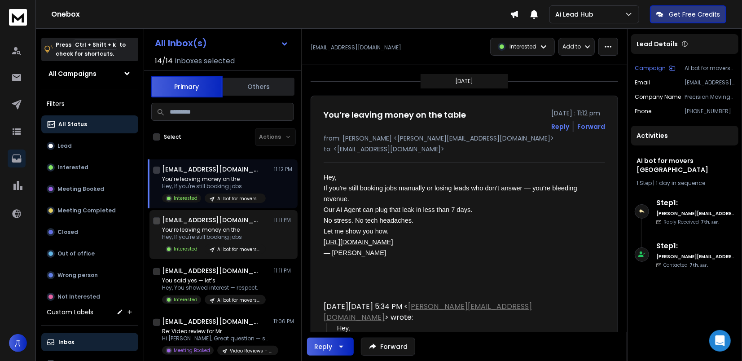
click at [266, 233] on div "You’re leaving money on the Hey, If you're still booking jobs Interested AI bot…" at bounding box center [228, 239] width 132 height 27
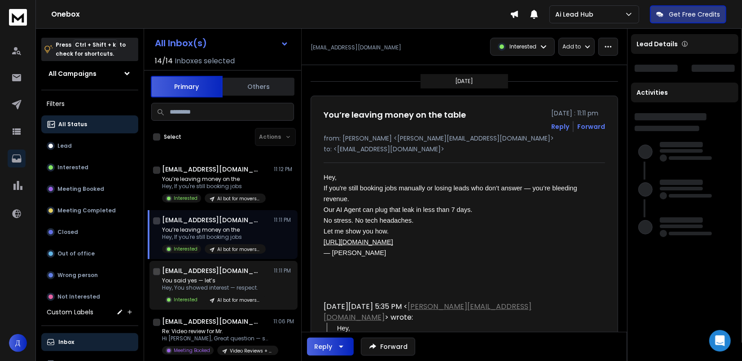
click at [265, 276] on div "[EMAIL_ADDRESS][DOMAIN_NAME] 11:11 PM You said yes — let’s Hey, You showed inte…" at bounding box center [228, 285] width 132 height 38
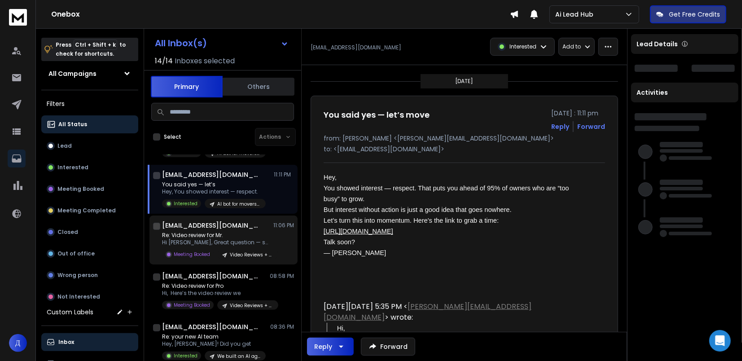
scroll to position [249, 0]
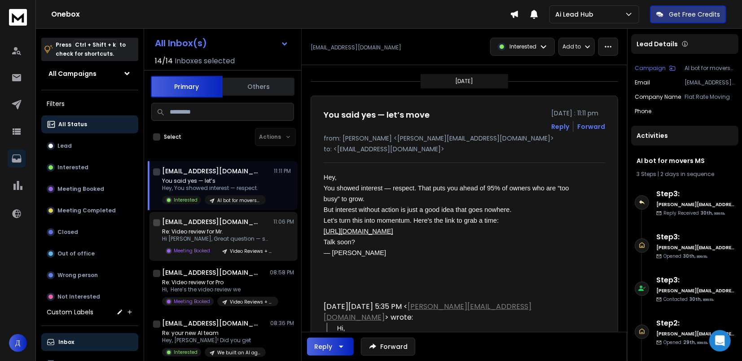
click at [256, 238] on p "Hi [PERSON_NAME], Great question — social" at bounding box center [216, 238] width 108 height 7
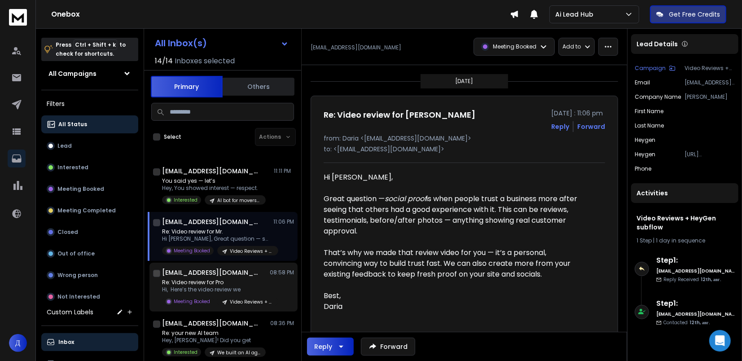
click at [261, 274] on div "[EMAIL_ADDRESS][DOMAIN_NAME] 08:58 PM" at bounding box center [228, 272] width 132 height 9
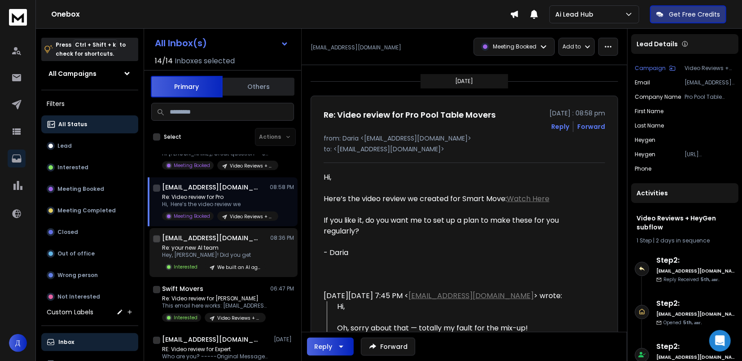
scroll to position [349, 0]
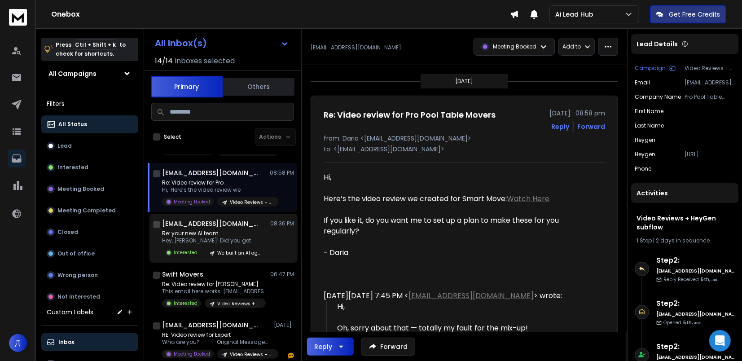
click at [253, 227] on div "[EMAIL_ADDRESS][DOMAIN_NAME] 08:36 PM" at bounding box center [228, 223] width 132 height 9
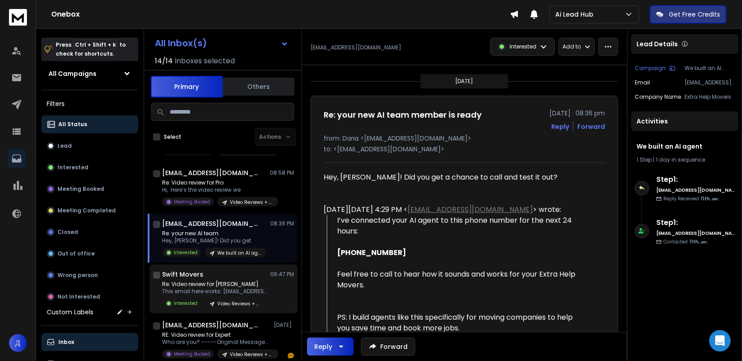
click at [267, 283] on p "Re: Video review for [PERSON_NAME]" at bounding box center [216, 284] width 108 height 7
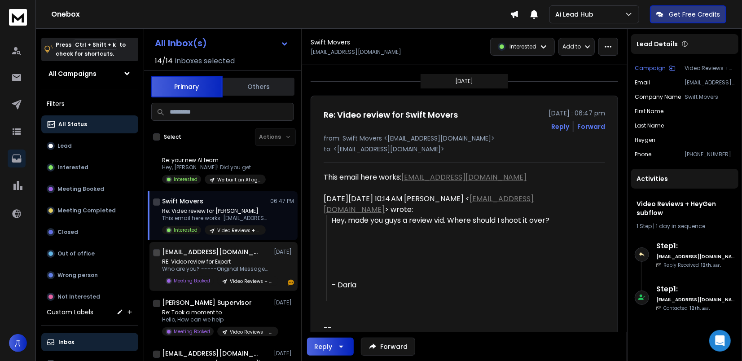
scroll to position [449, 0]
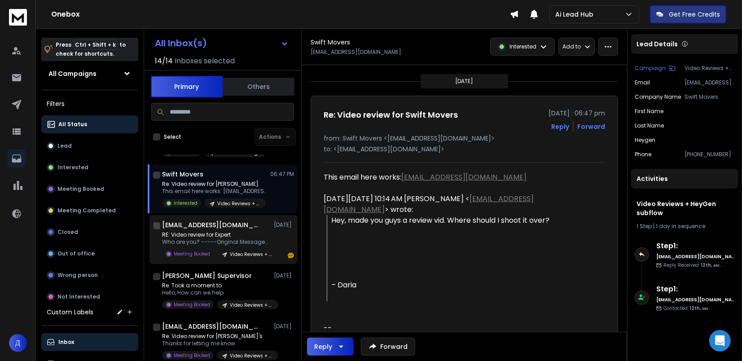
click at [262, 241] on p "Who are you? -----Original Message-----" at bounding box center [216, 241] width 108 height 7
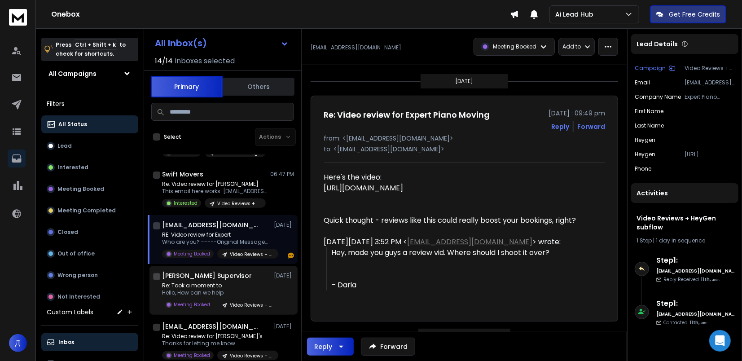
click at [260, 279] on div "[PERSON_NAME] Supervisor [DATE]" at bounding box center [228, 275] width 132 height 9
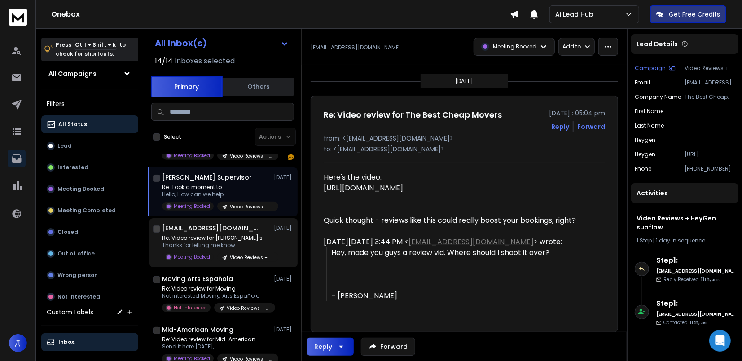
scroll to position [548, 0]
click at [244, 237] on p "Re: Video review for [PERSON_NAME]'s" at bounding box center [216, 236] width 108 height 7
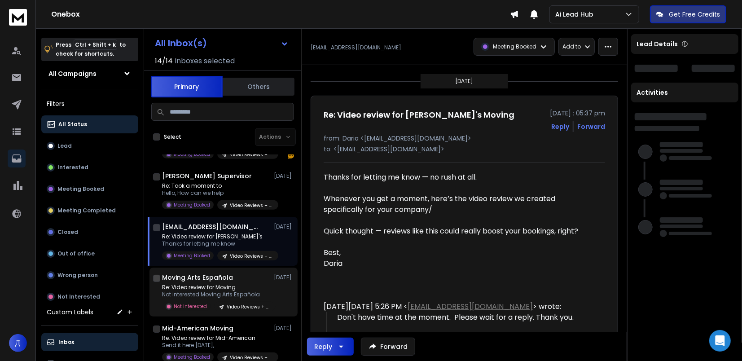
click at [250, 281] on div "Moving Arts Española [DATE]" at bounding box center [228, 277] width 132 height 9
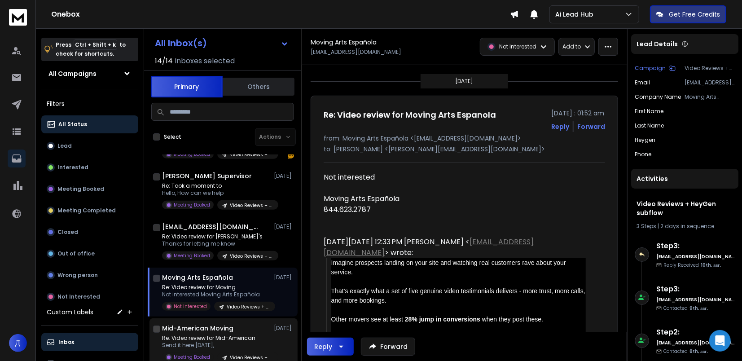
click at [260, 324] on div "Mid-American Moving [DATE]" at bounding box center [228, 328] width 132 height 9
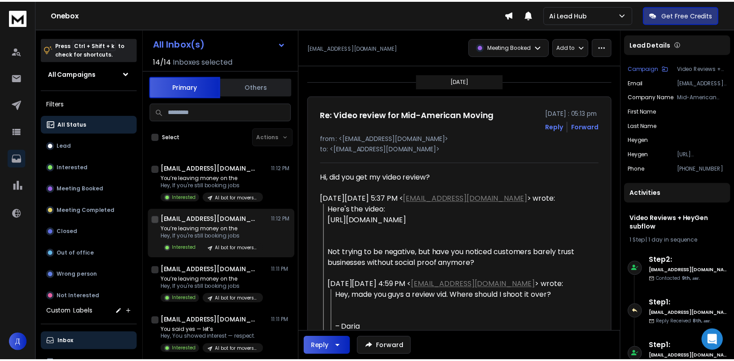
scroll to position [0, 0]
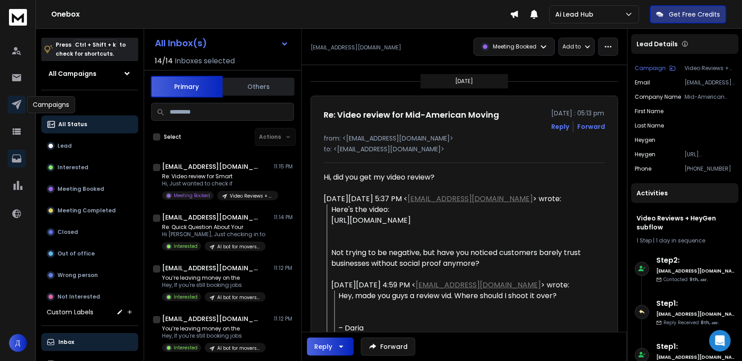
click at [22, 105] on link at bounding box center [17, 105] width 18 height 18
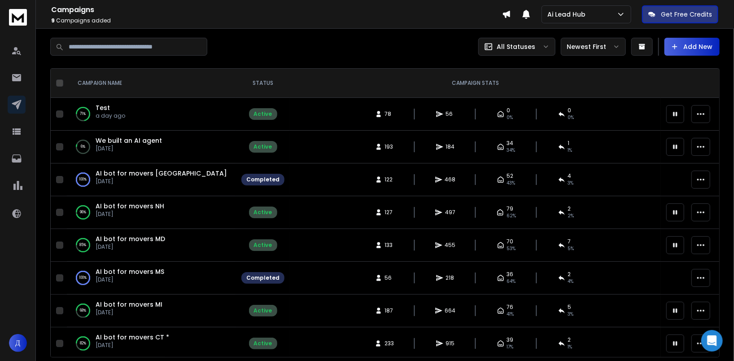
scroll to position [42, 0]
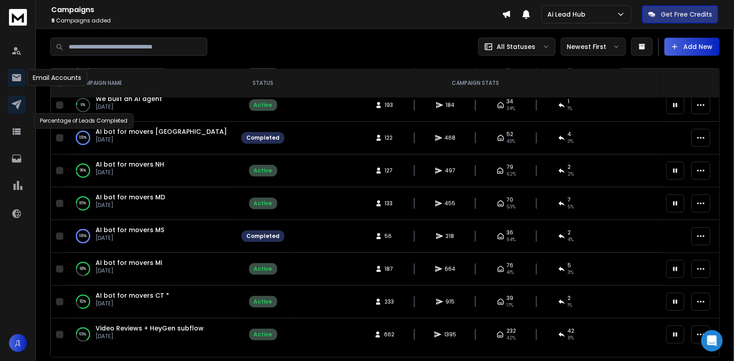
click at [21, 79] on icon at bounding box center [16, 77] width 11 height 11
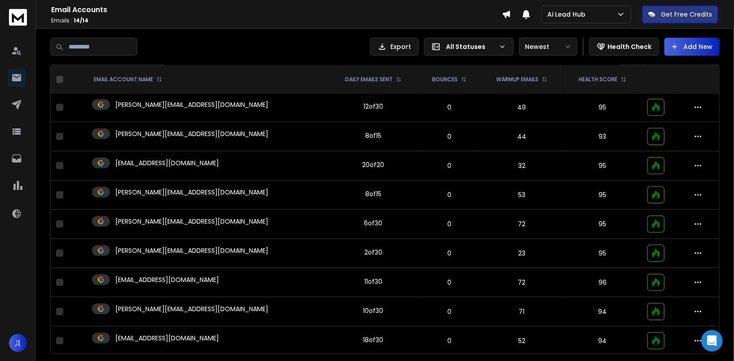
scroll to position [155, 0]
